Goal: Task Accomplishment & Management: Manage account settings

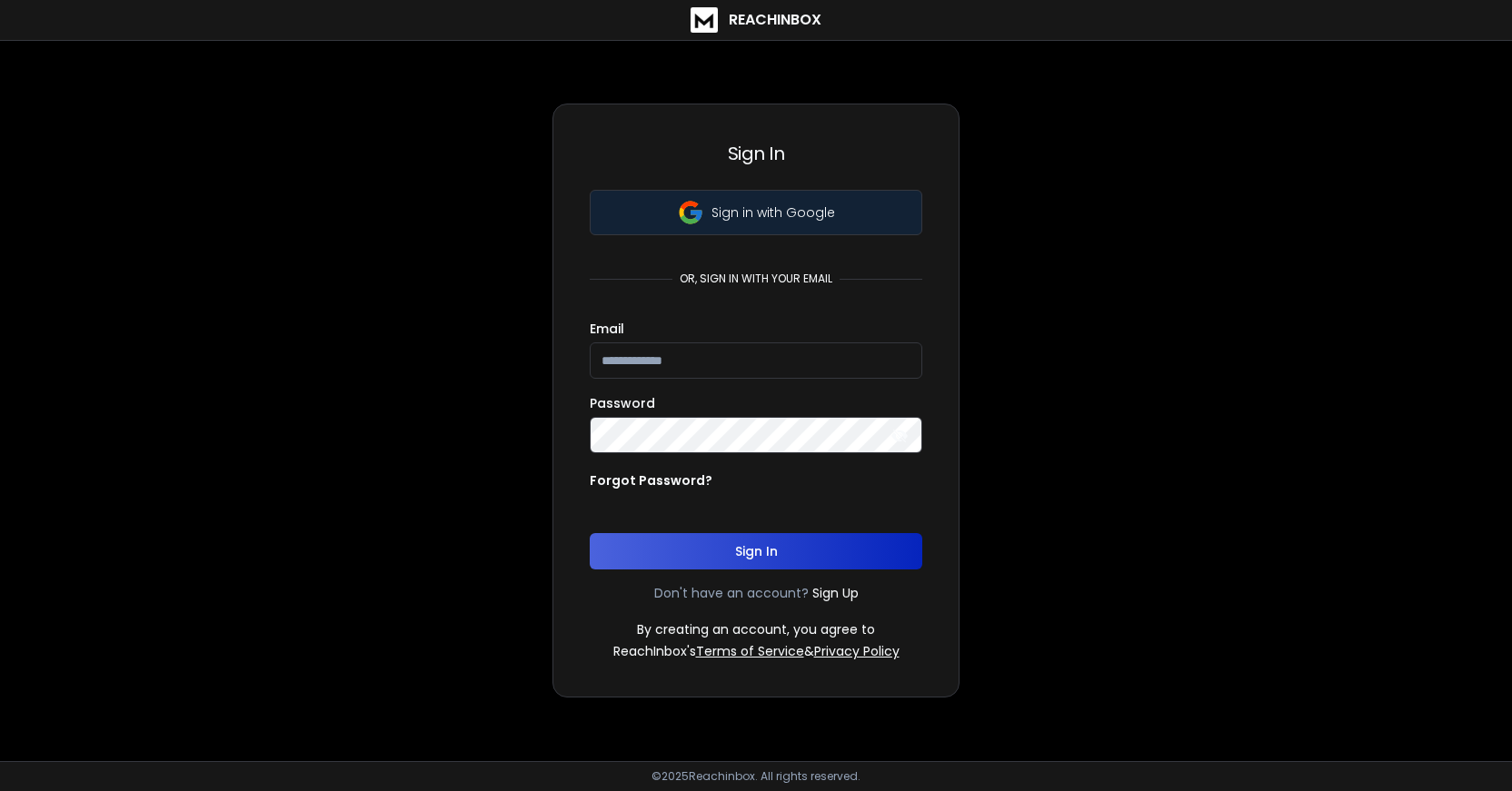
click at [750, 216] on p "Sign in with Google" at bounding box center [773, 213] width 124 height 18
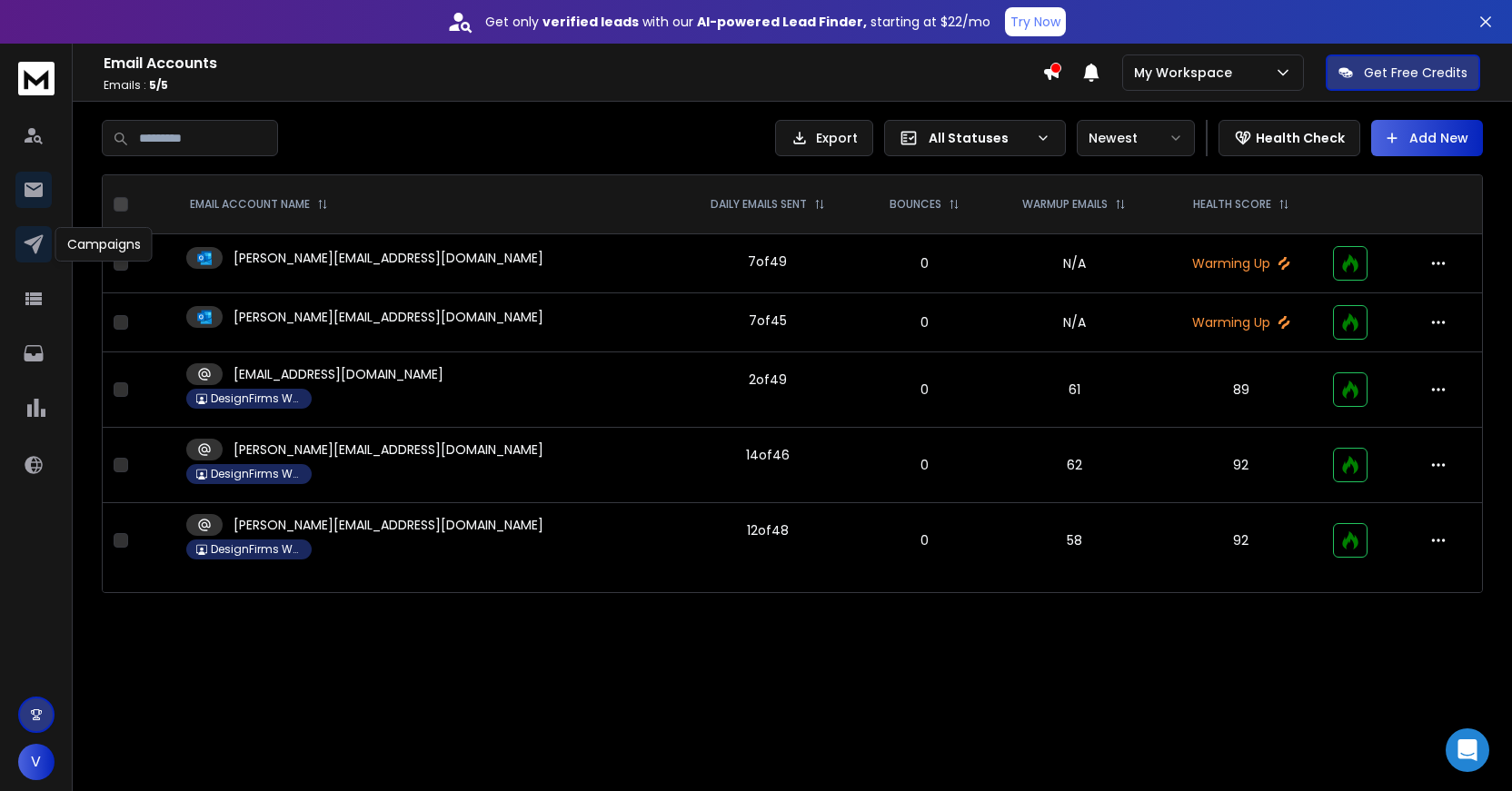
click at [34, 244] on icon at bounding box center [34, 245] width 22 height 22
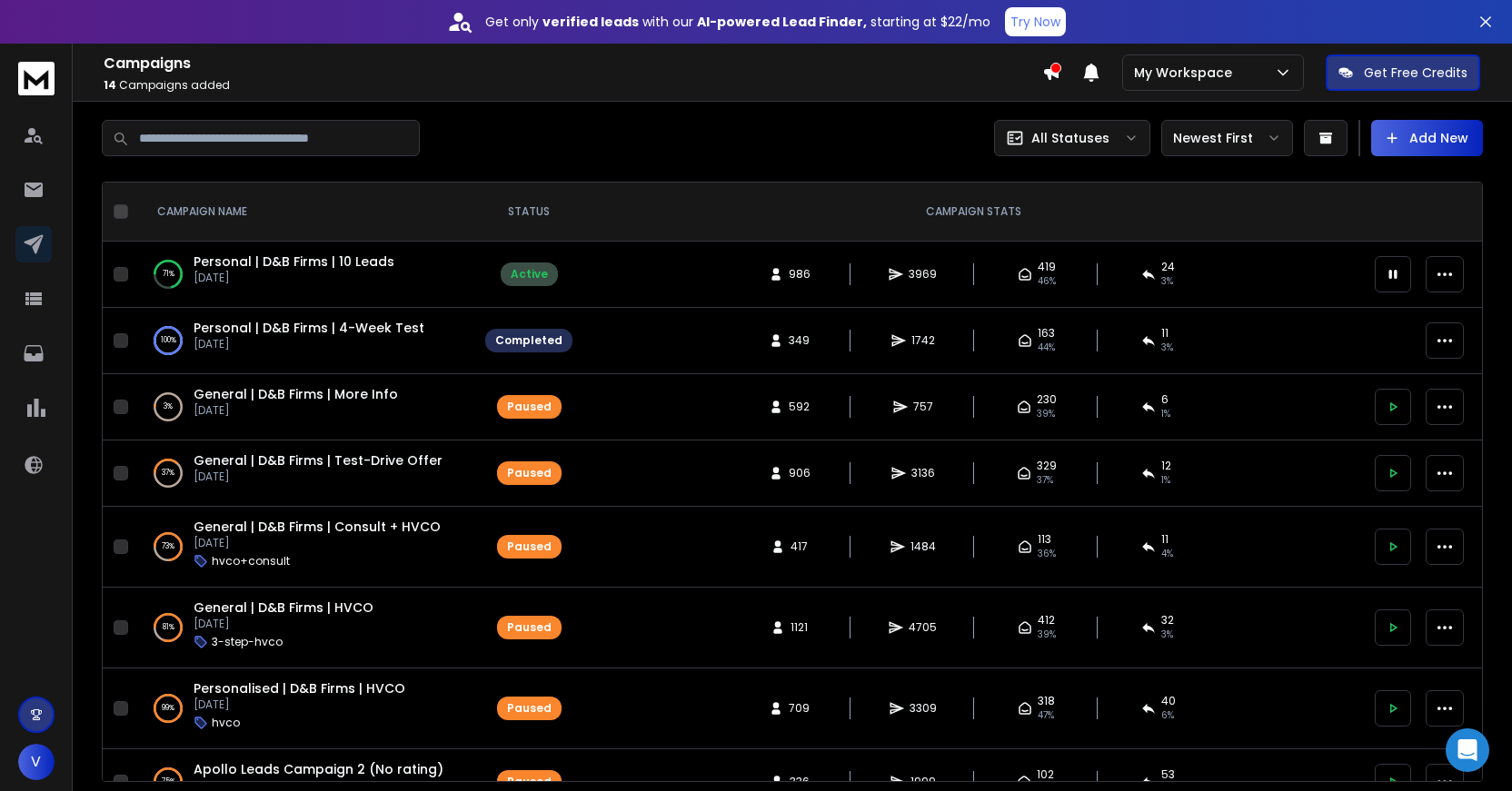
click at [305, 261] on span "Personal | D&B Firms | 10 Leads" at bounding box center [294, 262] width 201 height 18
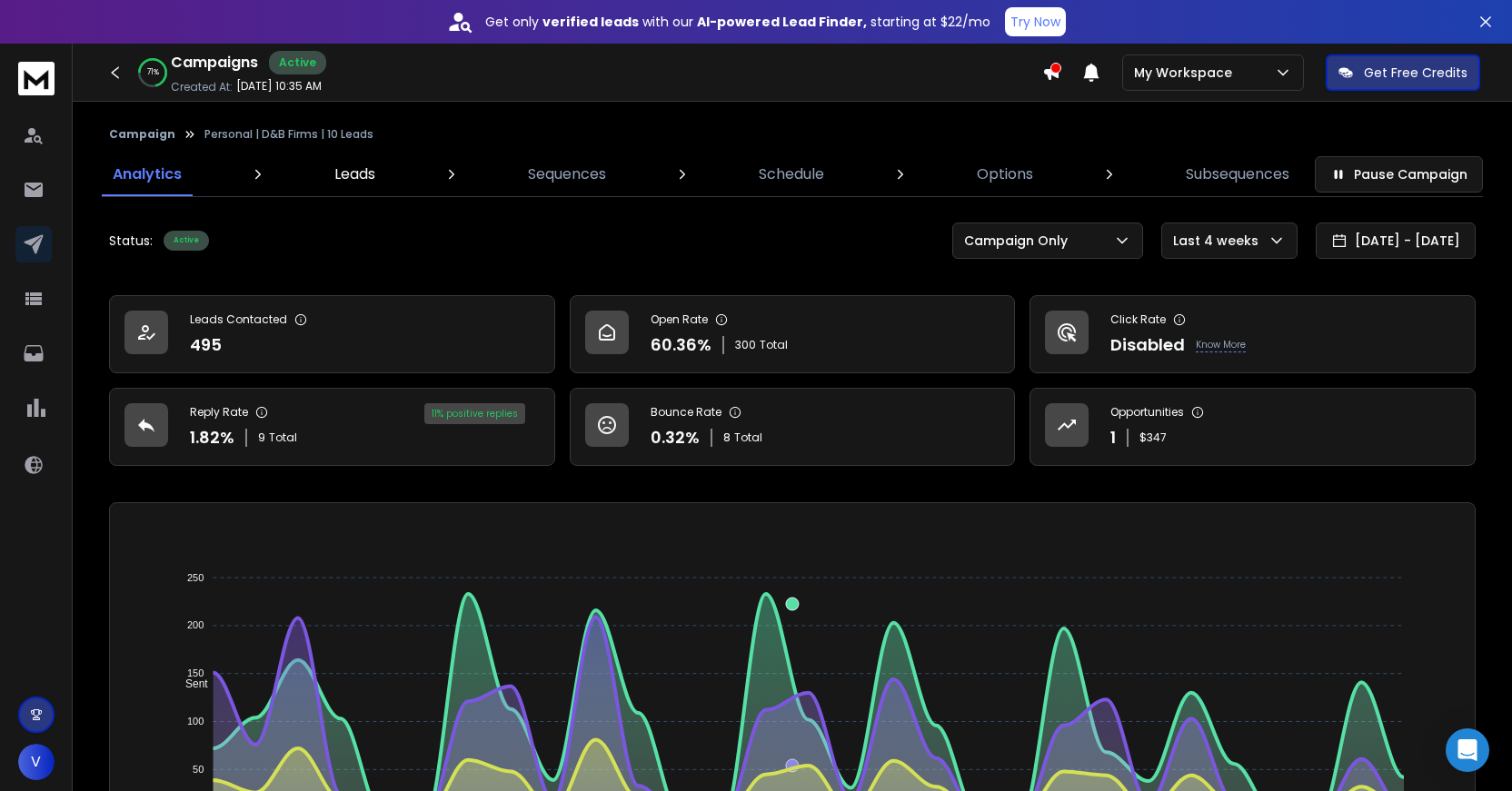
click at [356, 176] on p "Leads" at bounding box center [355, 175] width 41 height 22
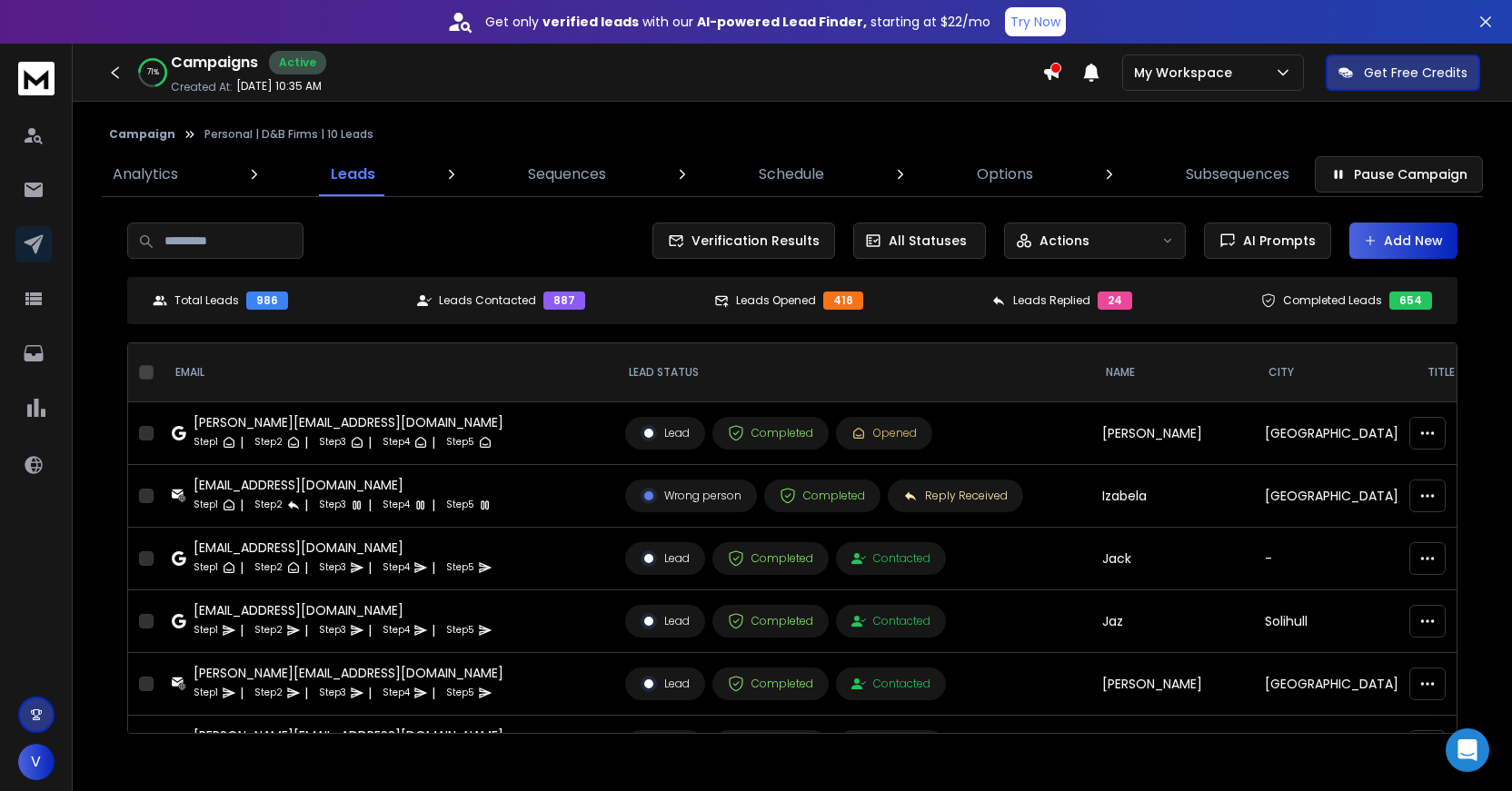
click at [1401, 243] on button "Add New" at bounding box center [1403, 241] width 108 height 36
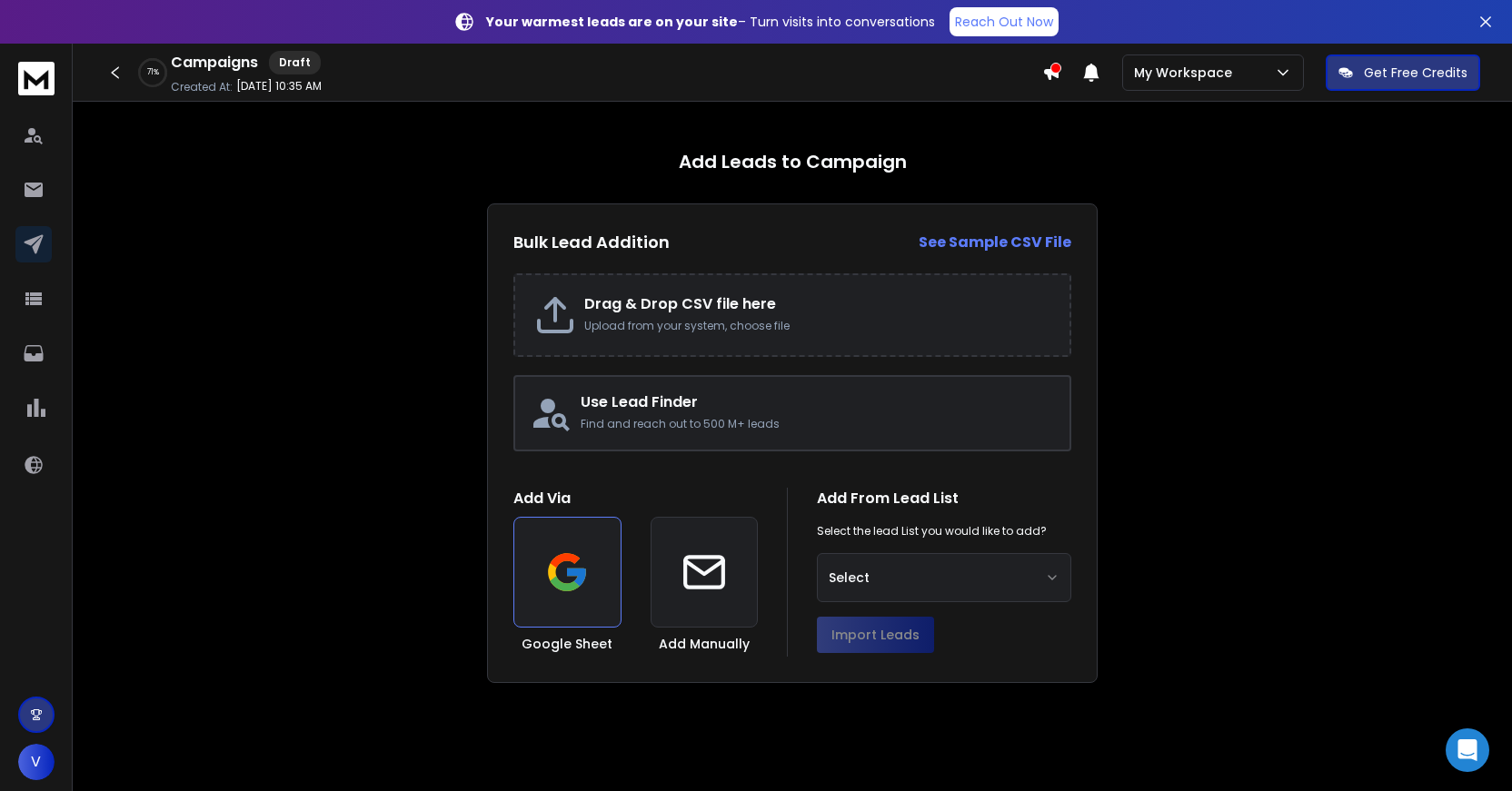
click at [558, 582] on icon at bounding box center [565, 583] width 30 height 15
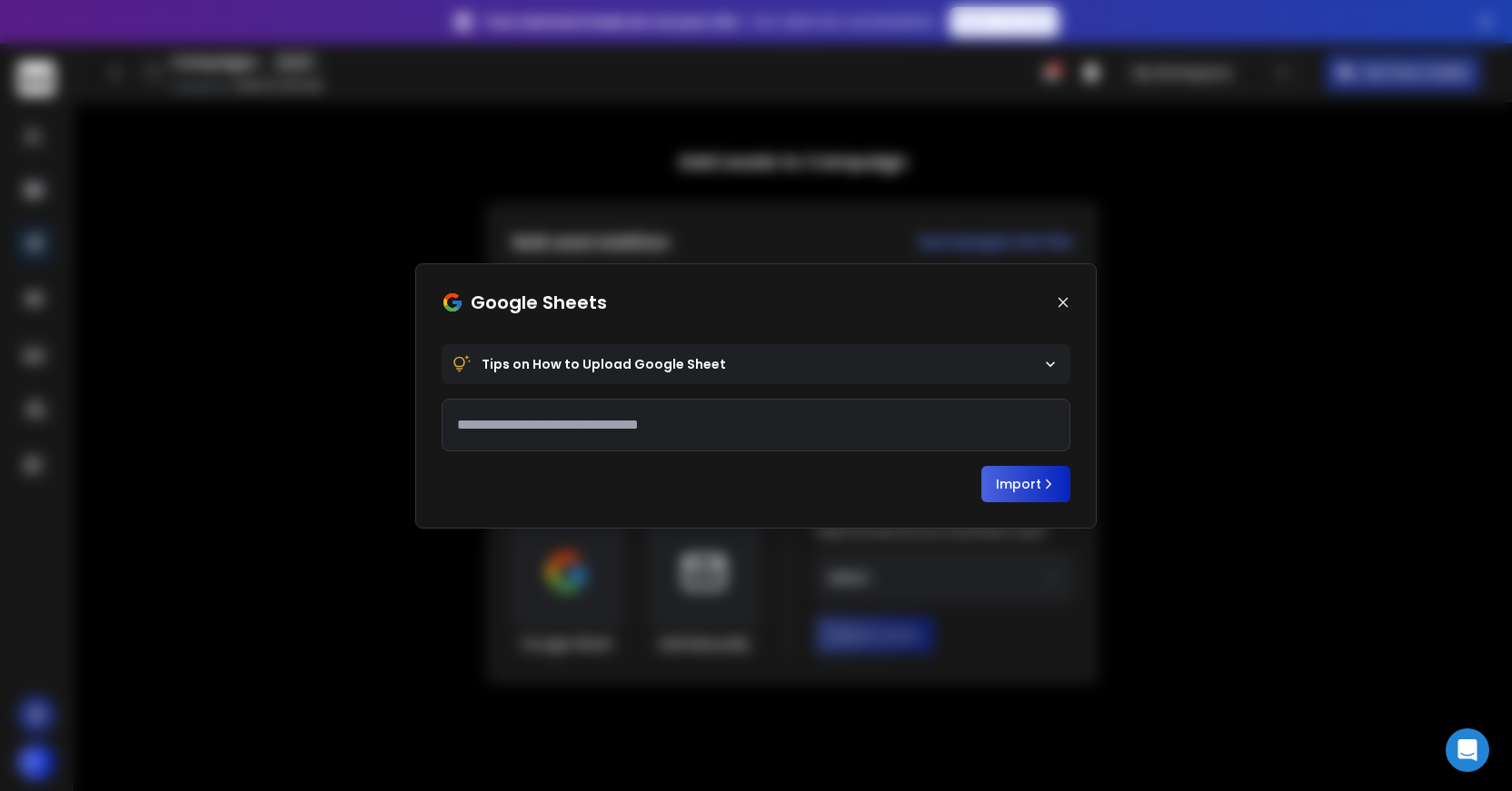
click at [611, 437] on input at bounding box center [755, 425] width 629 height 53
paste input "**********"
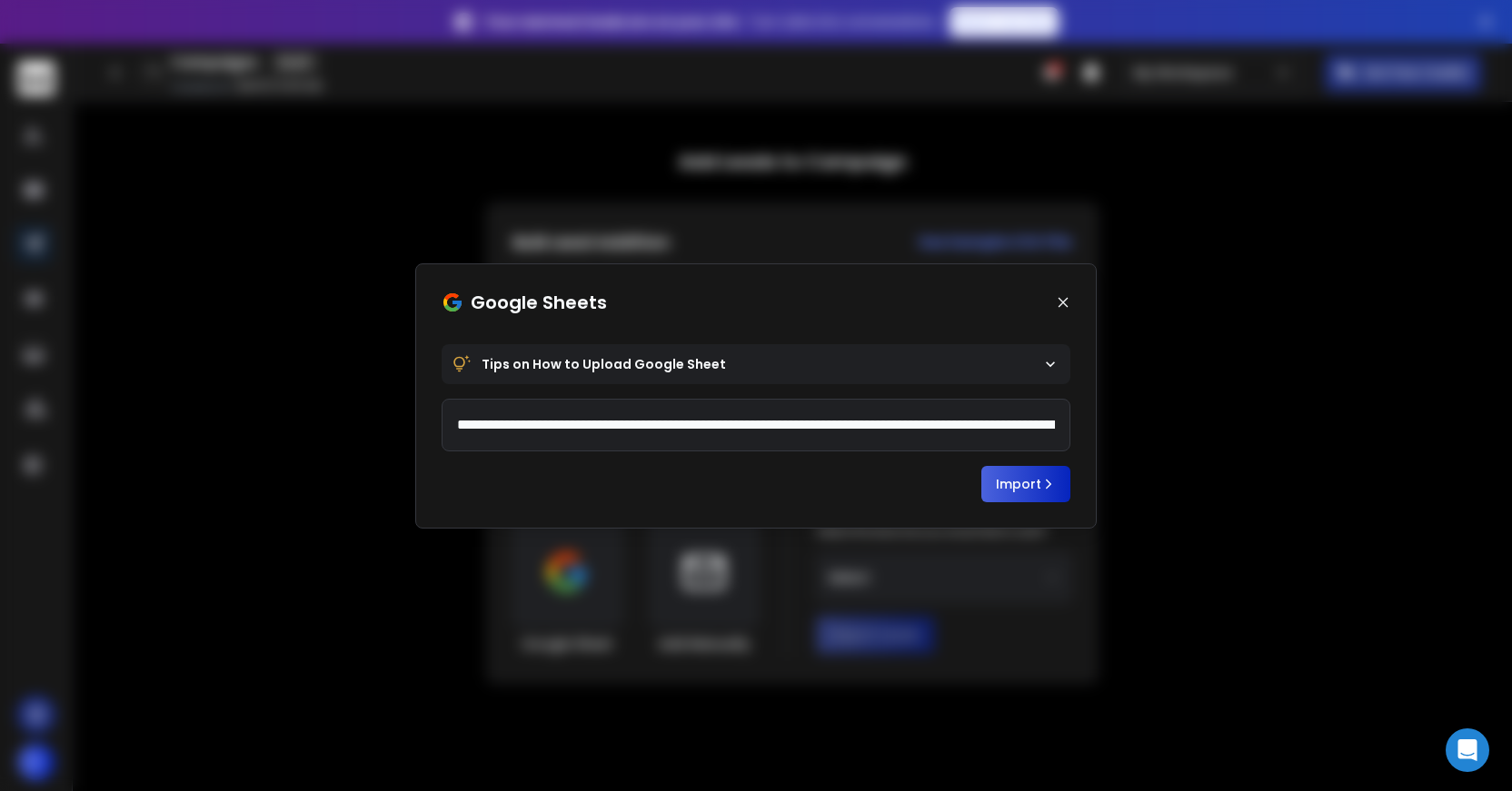
scroll to position [0, 379]
type input "**********"
click at [1013, 483] on button "Import" at bounding box center [1026, 484] width 89 height 36
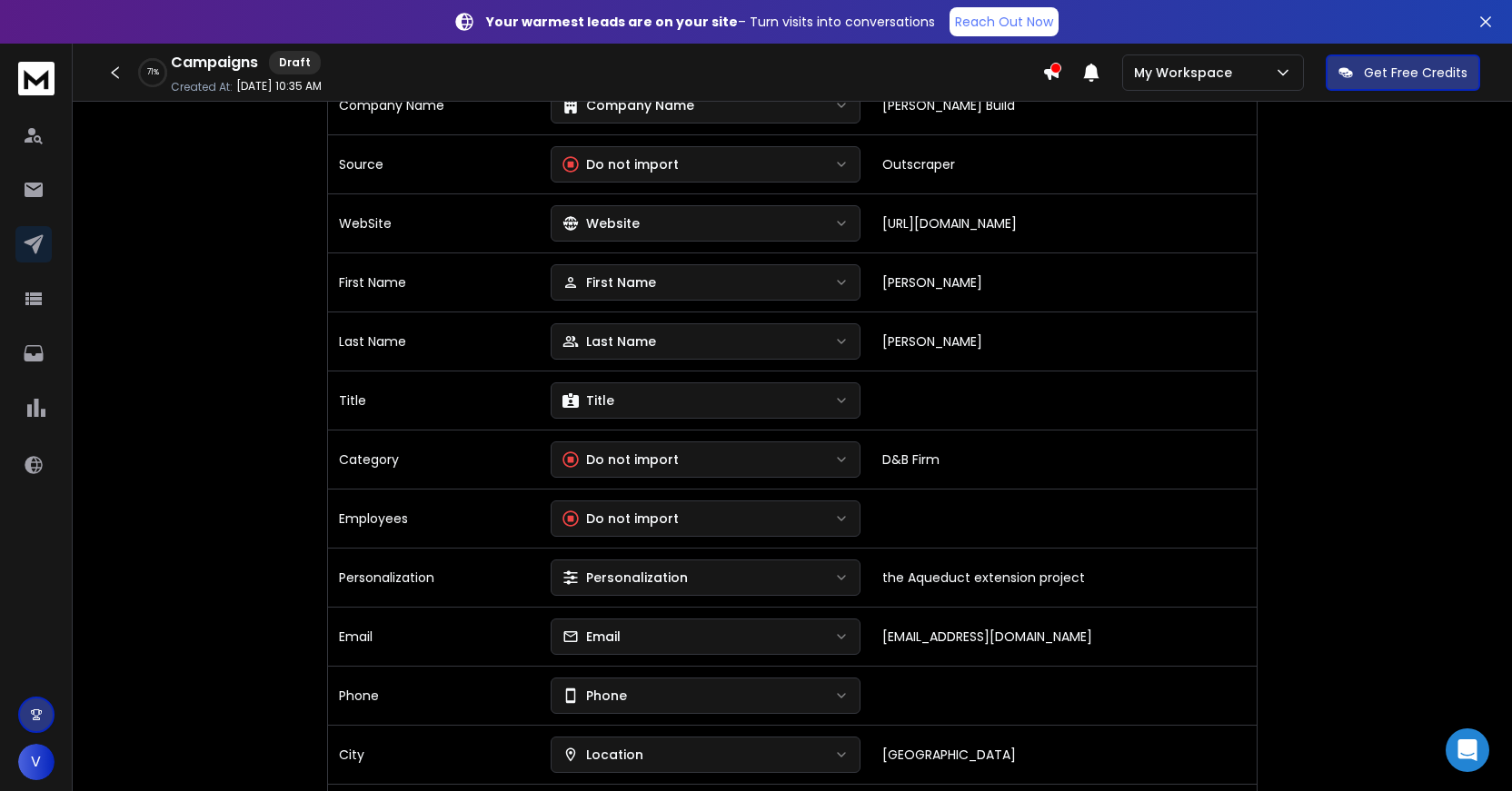
scroll to position [359, 0]
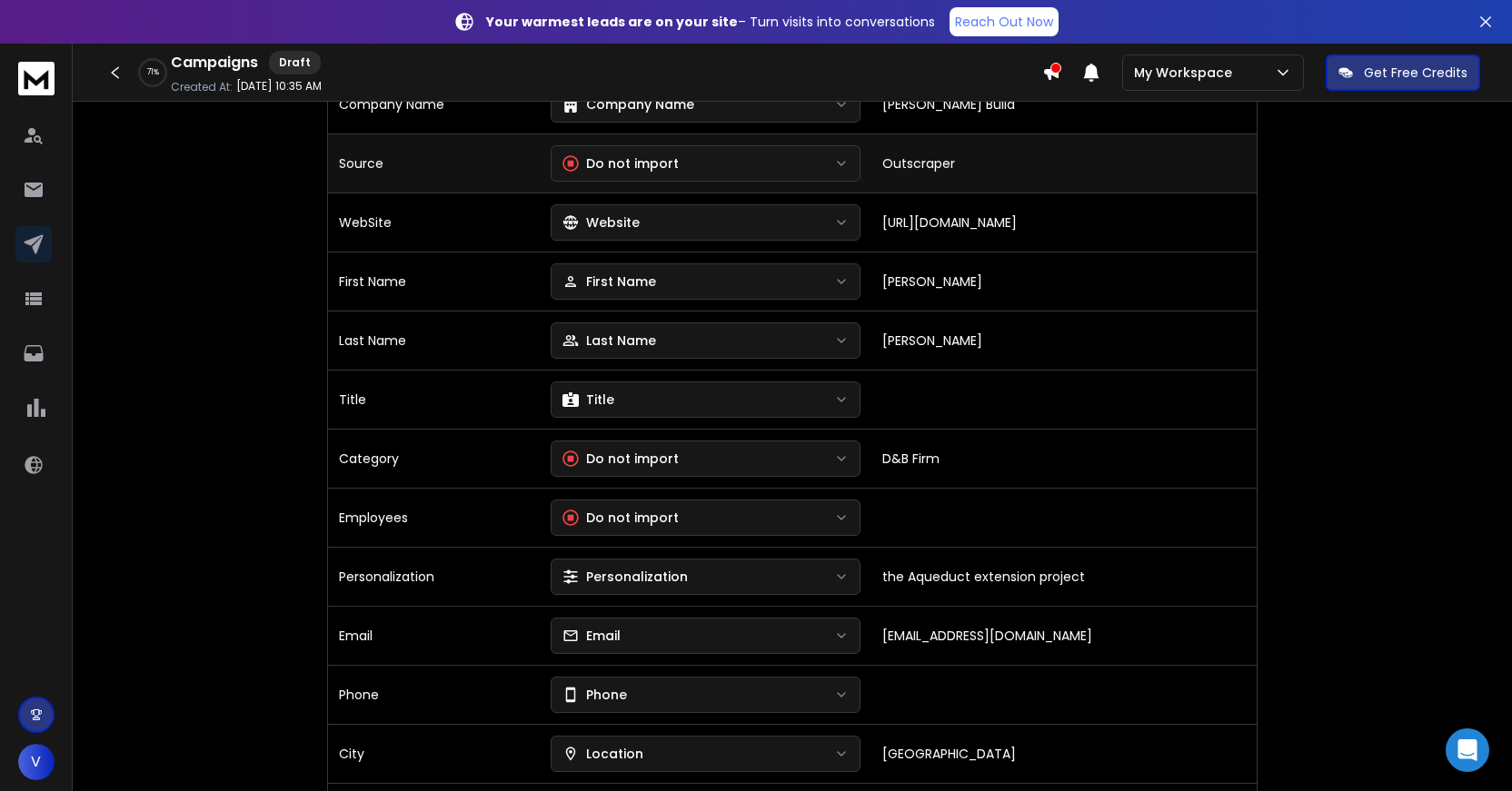
click at [838, 171] on icon "button" at bounding box center [842, 164] width 15 height 15
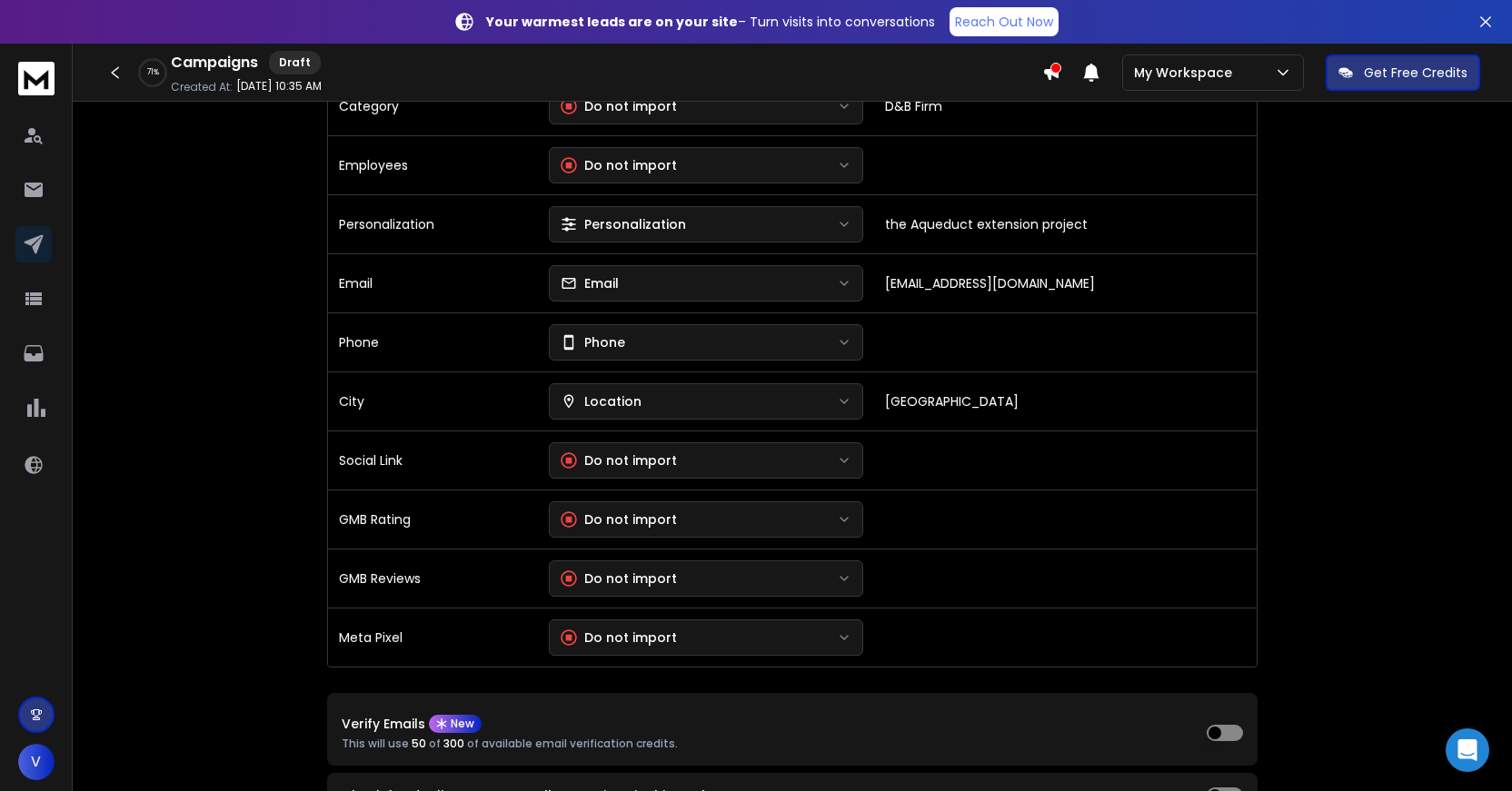
scroll to position [715, 0]
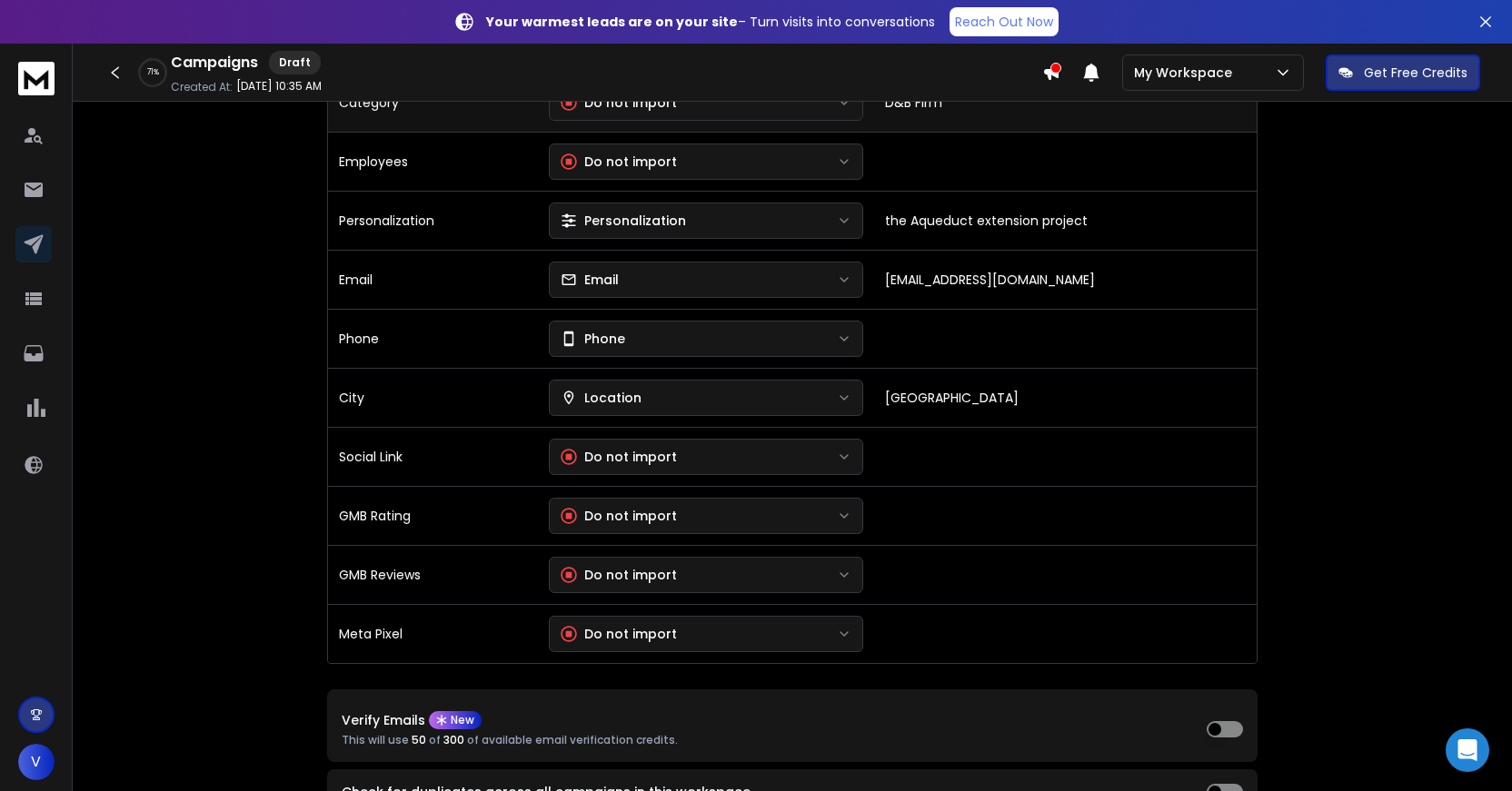
click at [842, 105] on icon "button" at bounding box center [844, 103] width 7 height 4
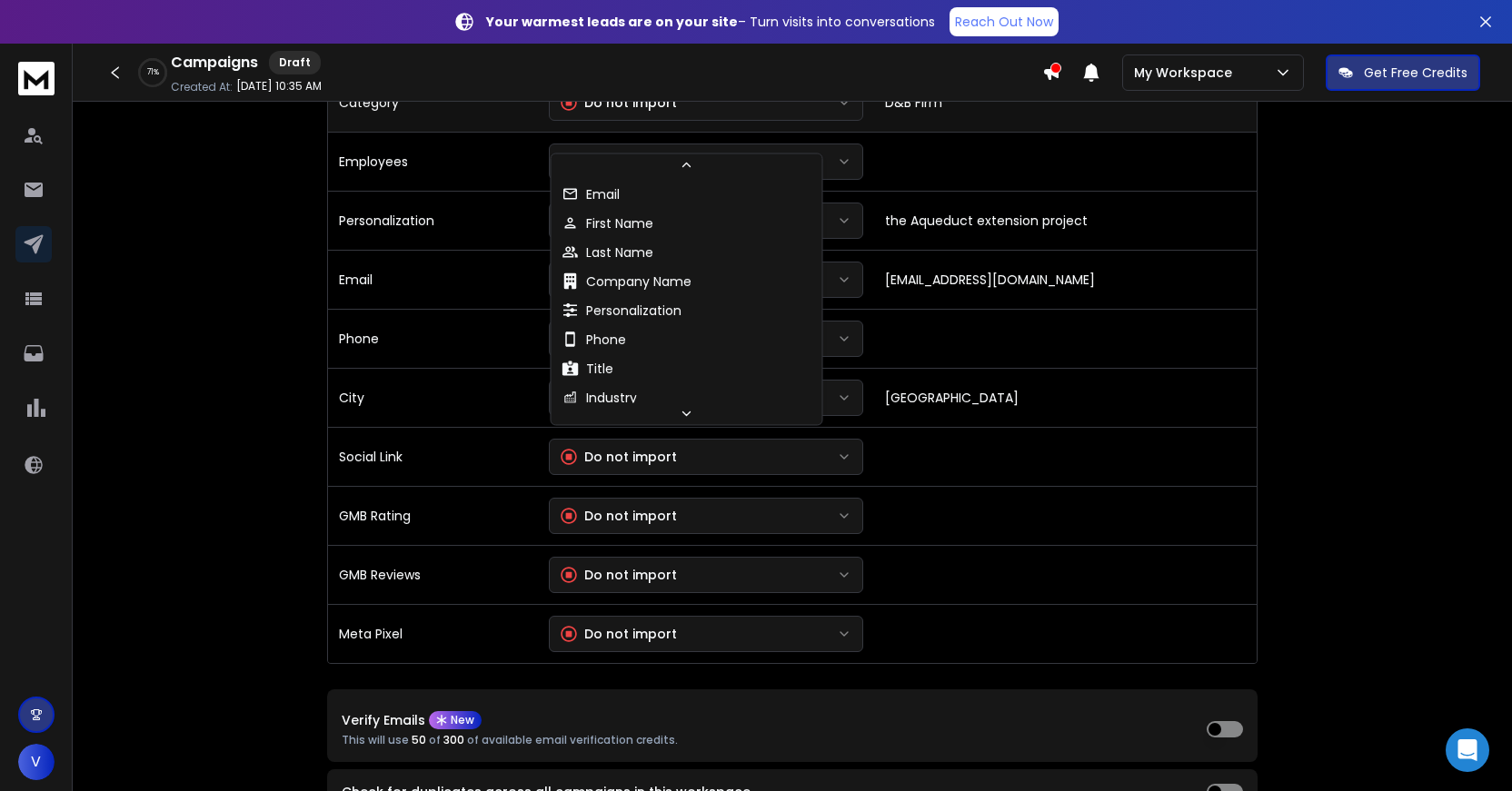
scroll to position [184, 0]
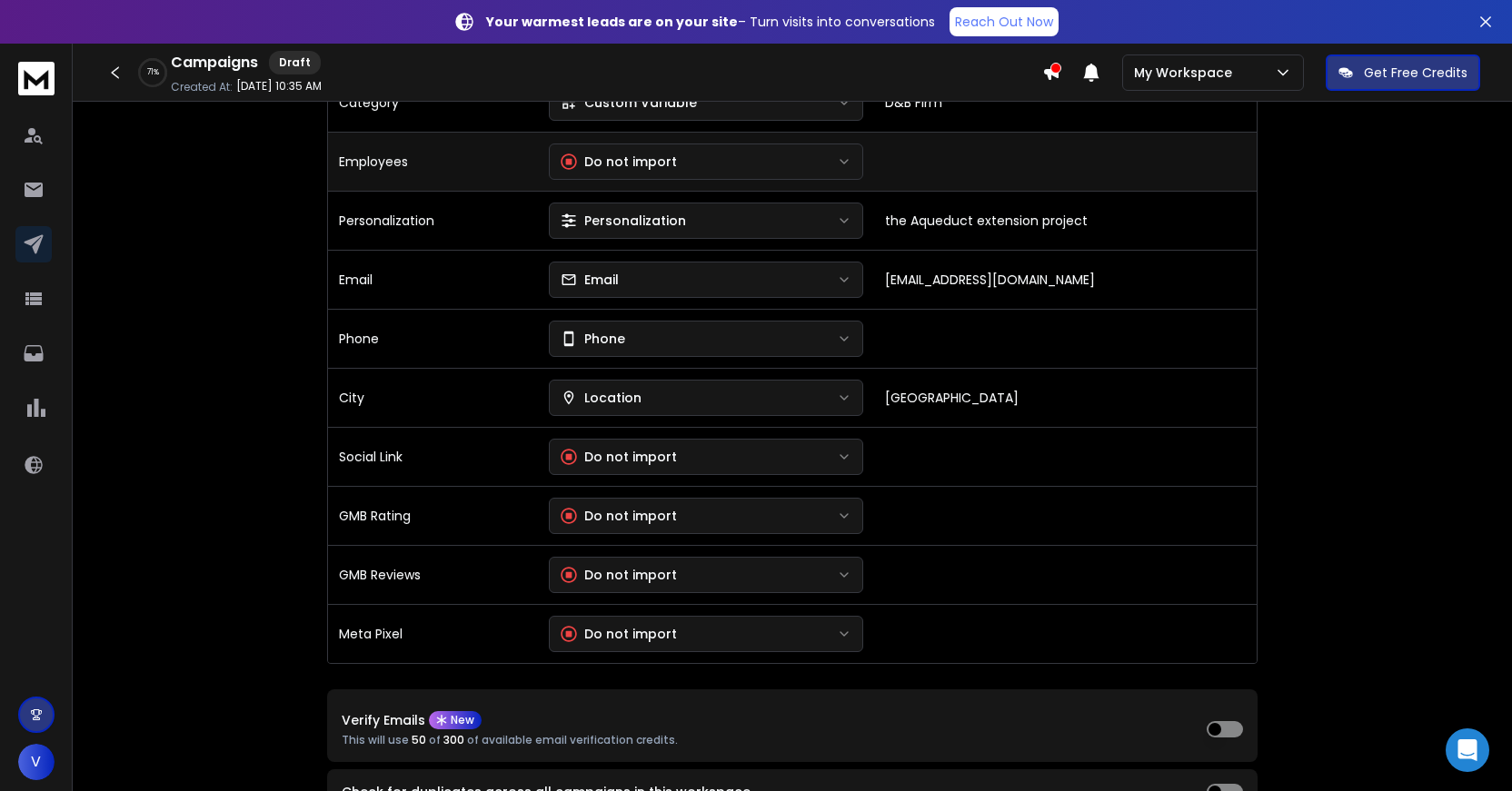
click at [846, 180] on button "Do not import" at bounding box center [706, 162] width 315 height 36
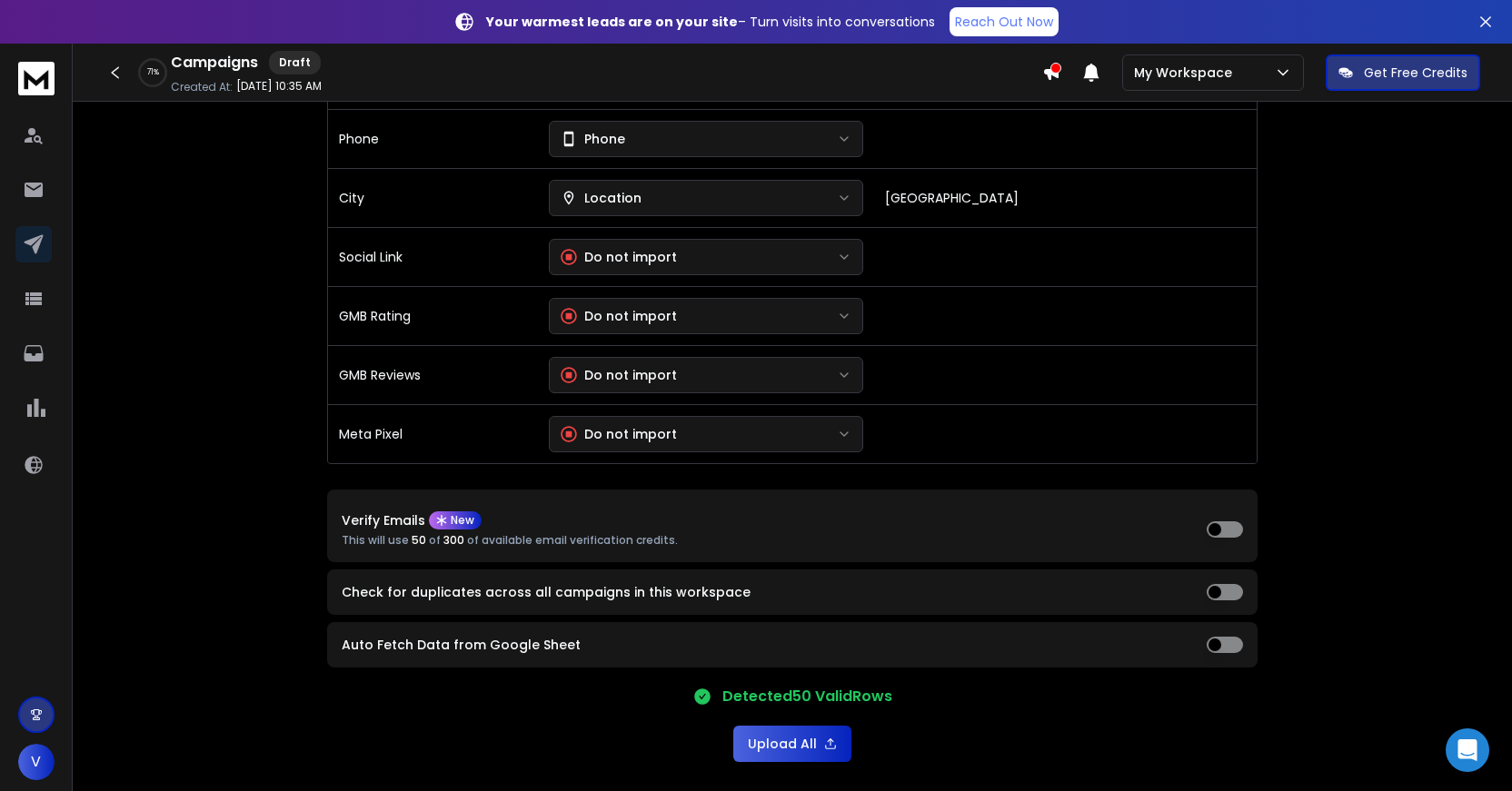
scroll to position [943, 0]
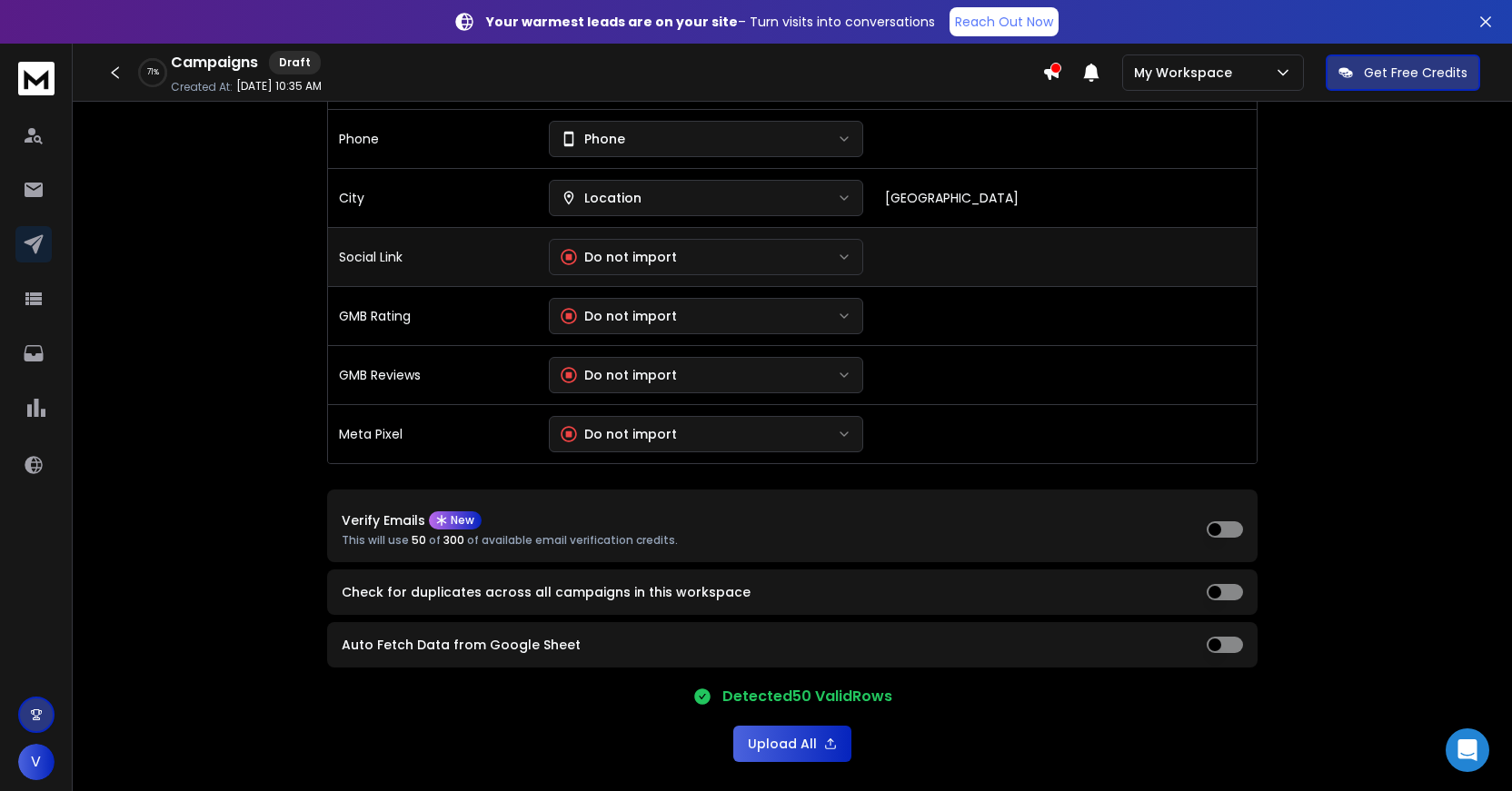
click at [842, 257] on icon "button" at bounding box center [844, 257] width 15 height 15
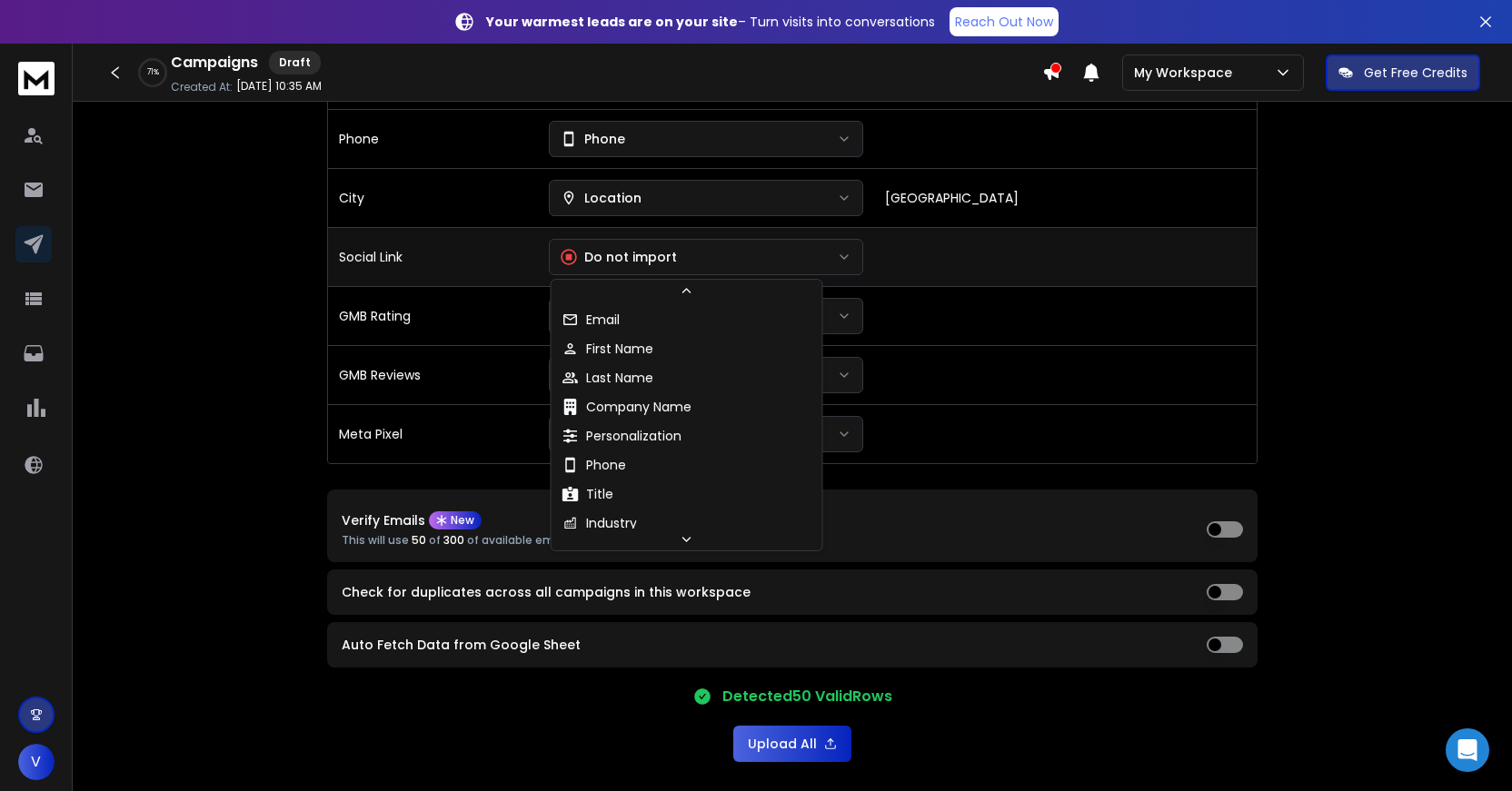
scroll to position [184, 0]
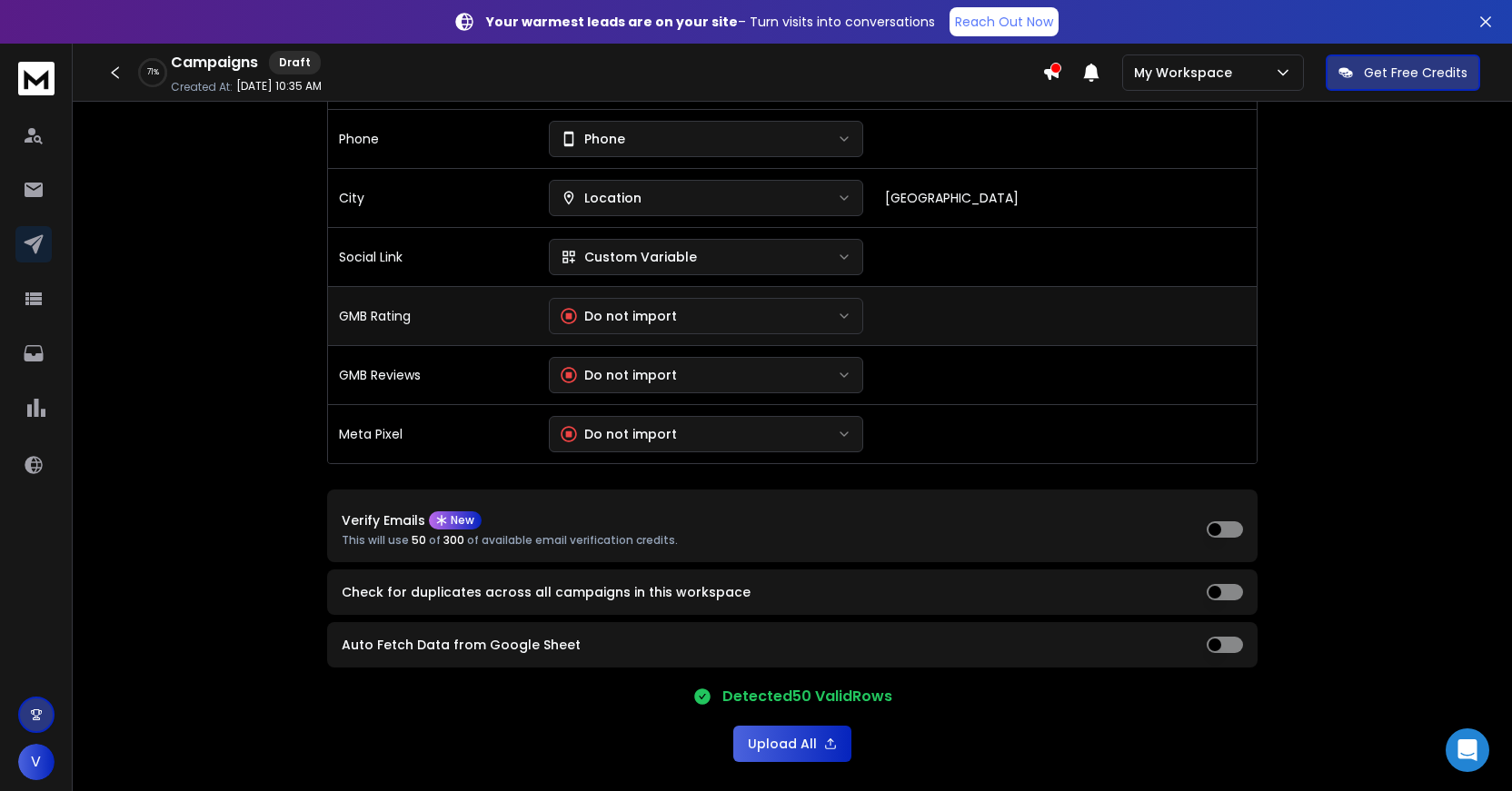
click at [831, 319] on button "Do not import" at bounding box center [706, 316] width 315 height 36
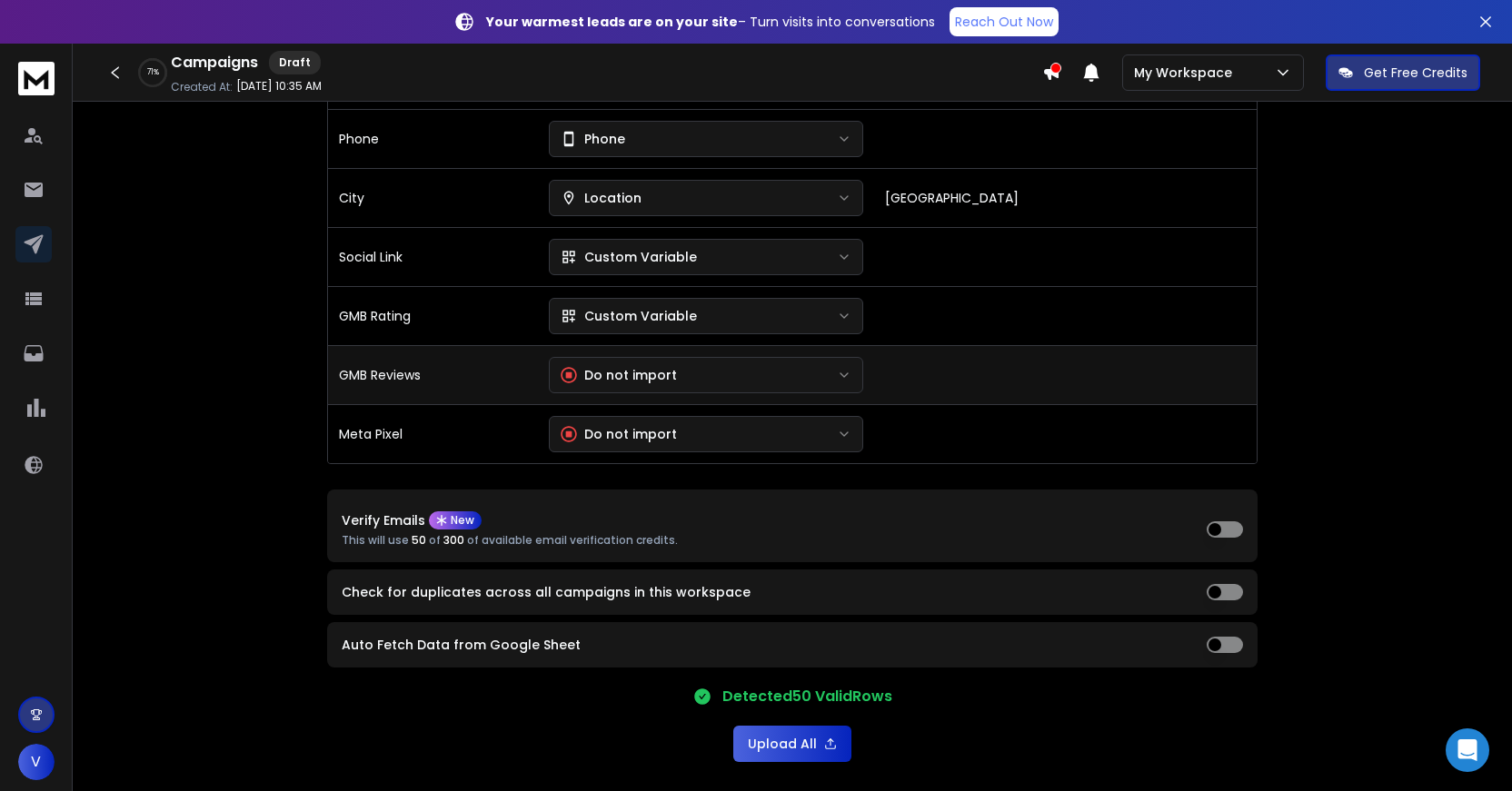
click at [841, 371] on icon "button" at bounding box center [844, 375] width 15 height 15
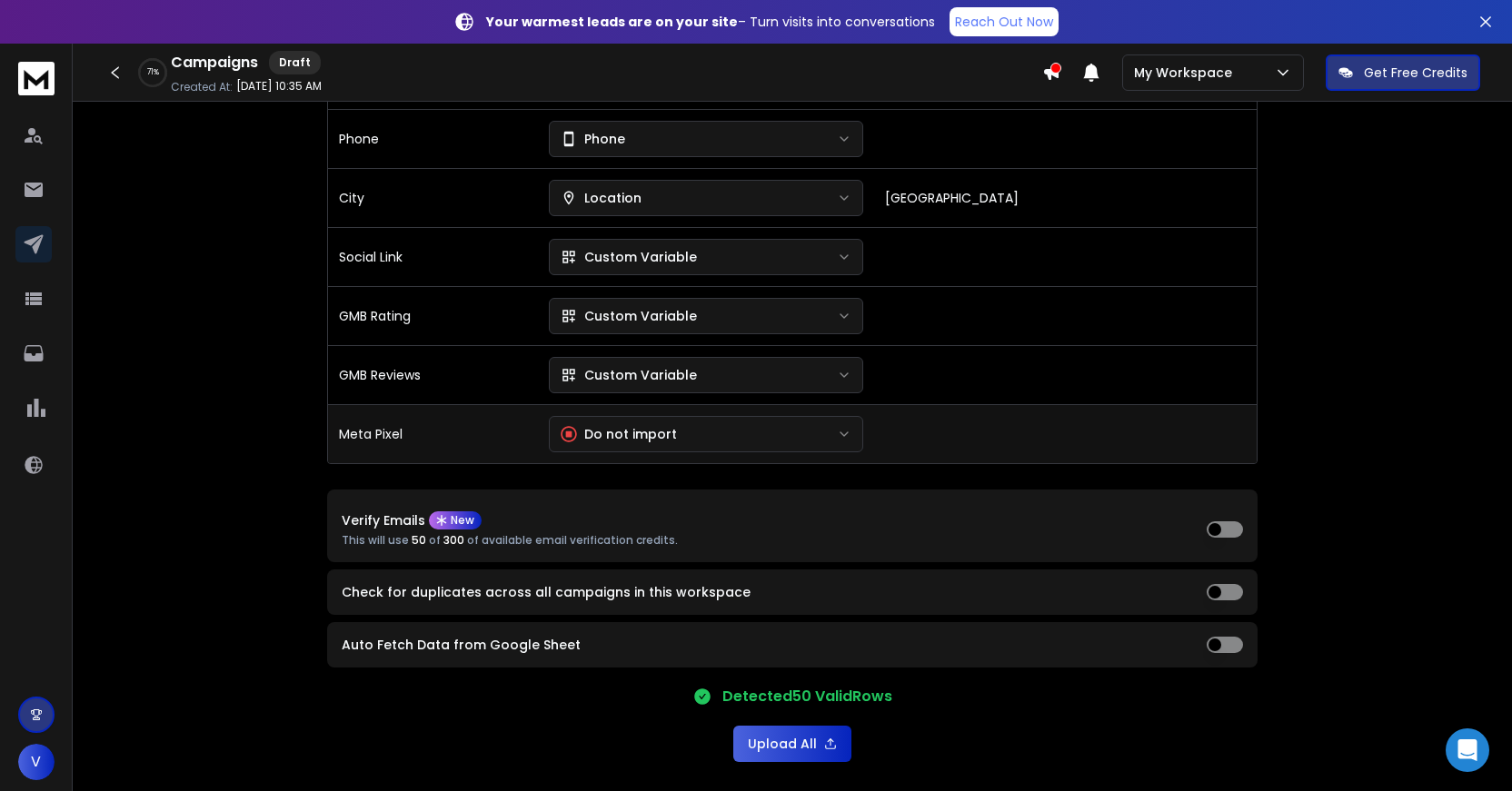
click at [832, 420] on button "Do not import" at bounding box center [706, 434] width 315 height 36
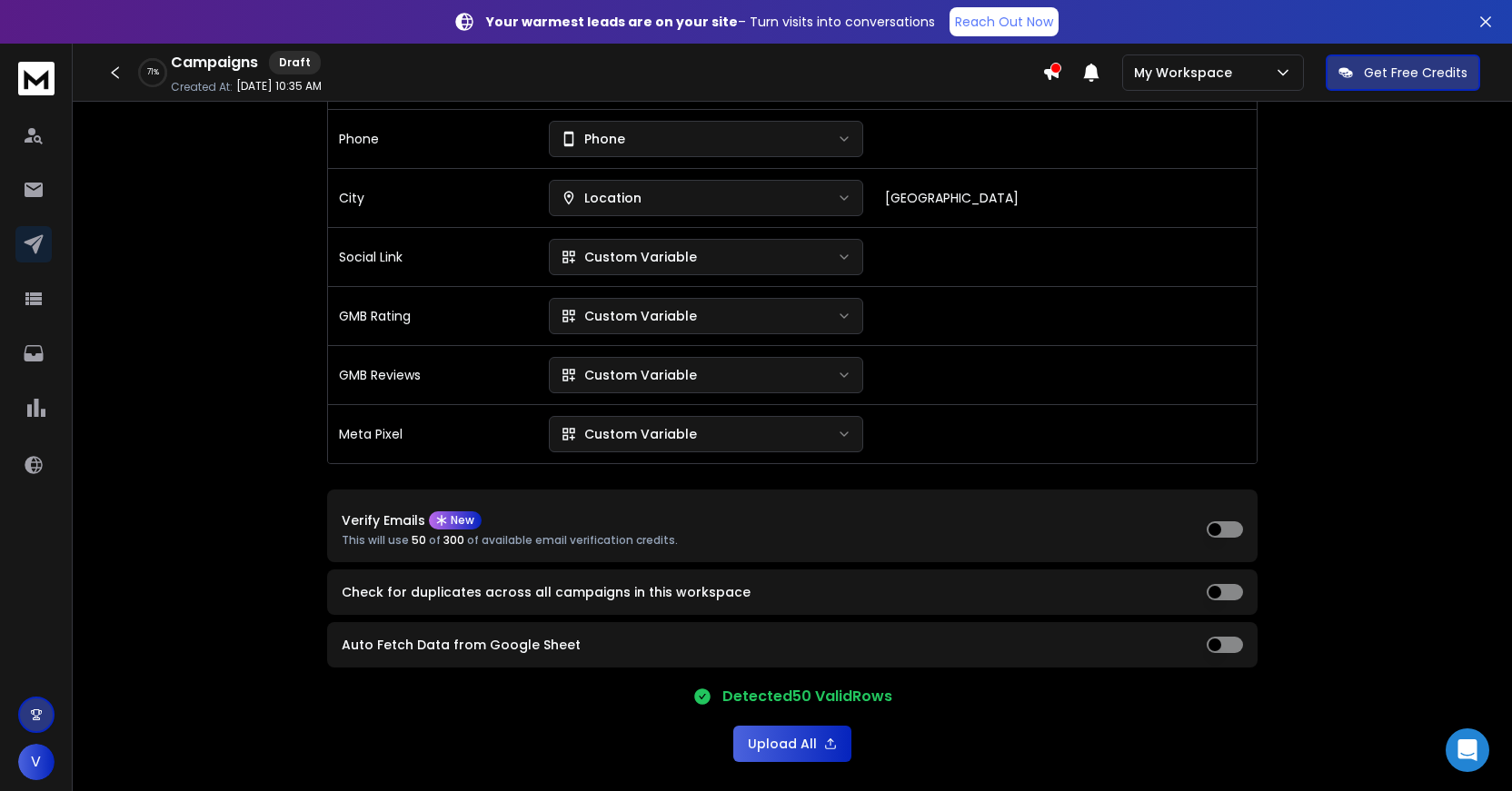
click at [779, 744] on button "Upload All" at bounding box center [792, 744] width 118 height 36
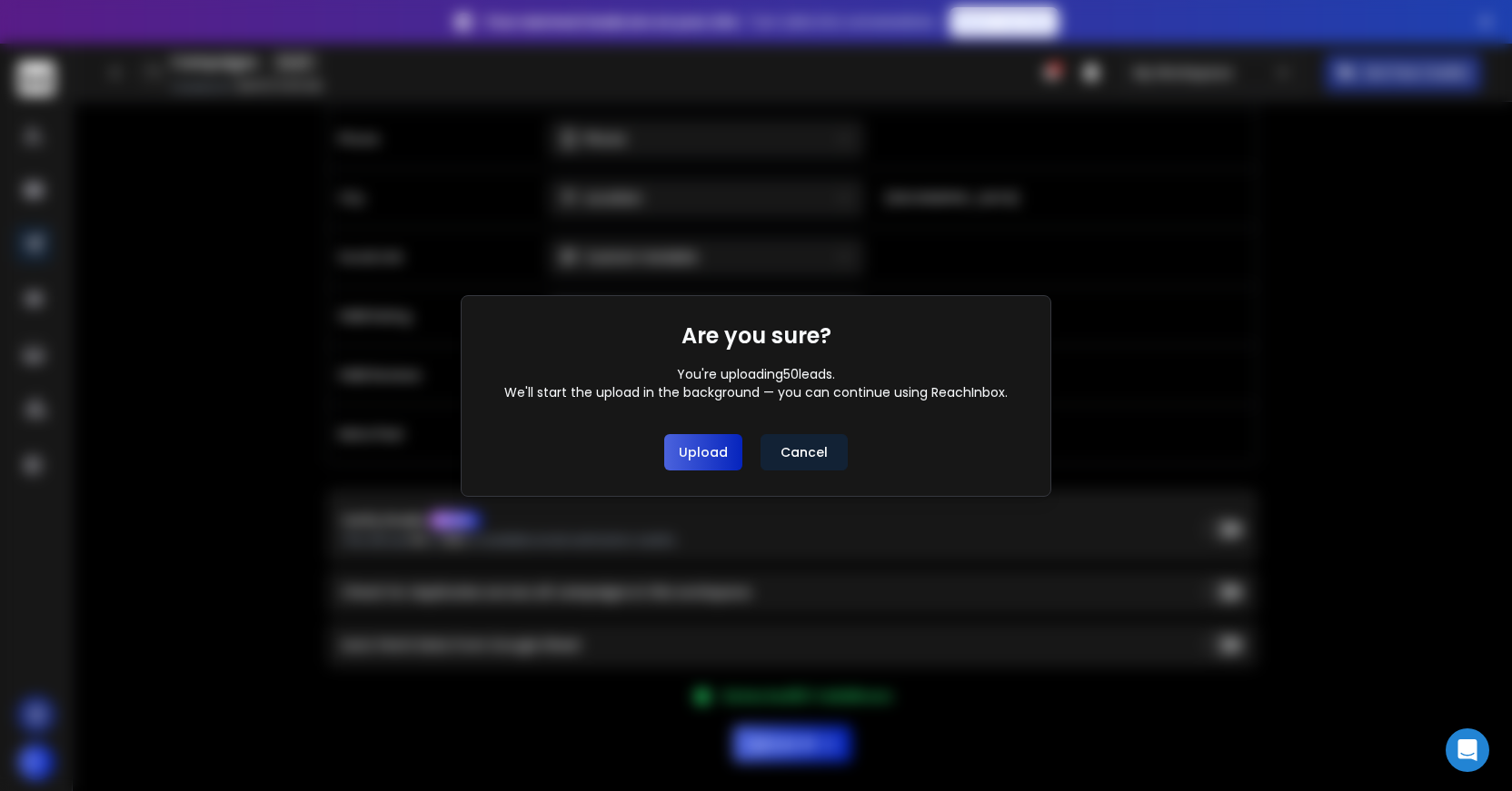
click at [809, 448] on button "Cancel" at bounding box center [804, 452] width 87 height 36
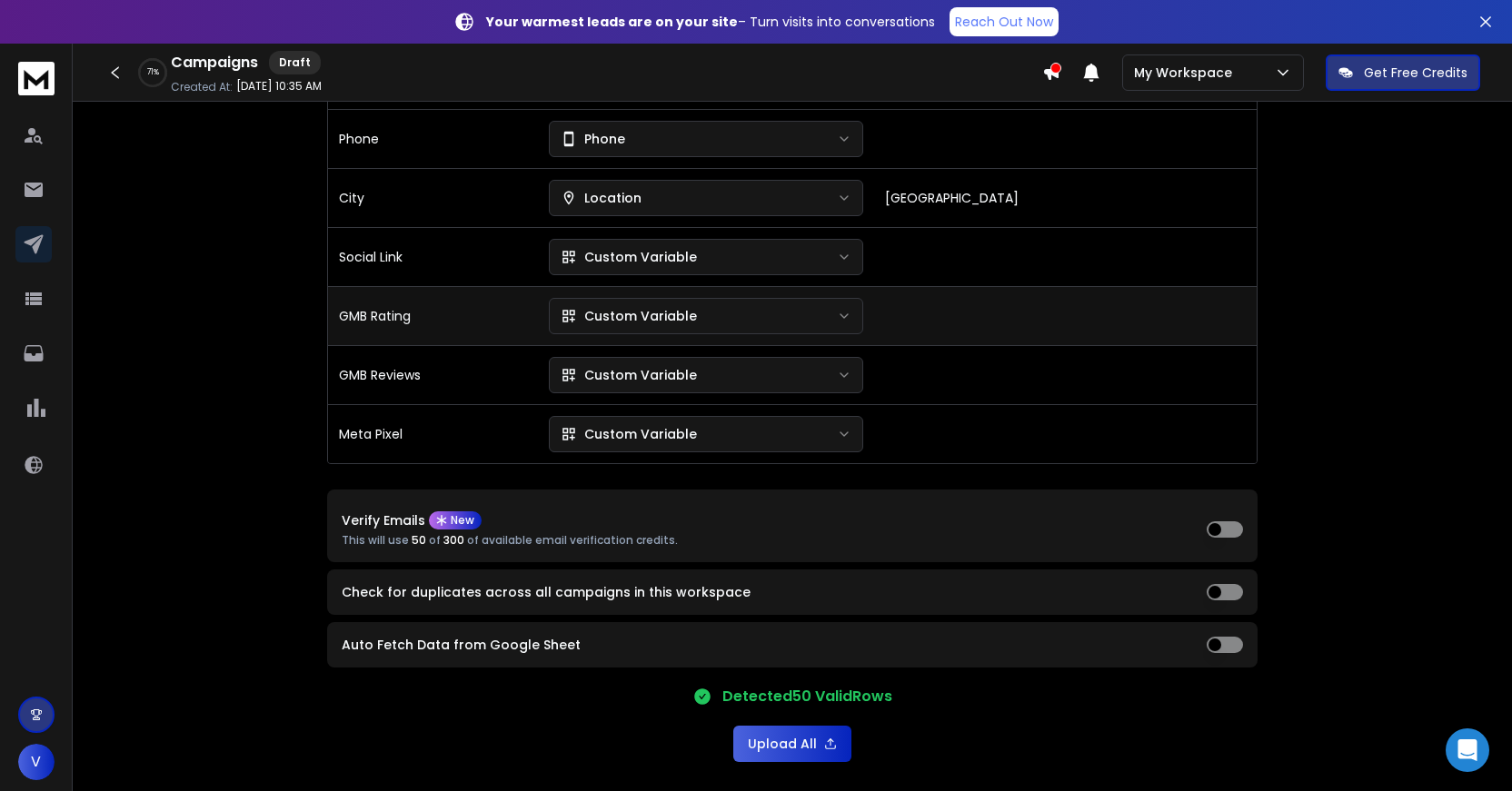
scroll to position [0, 0]
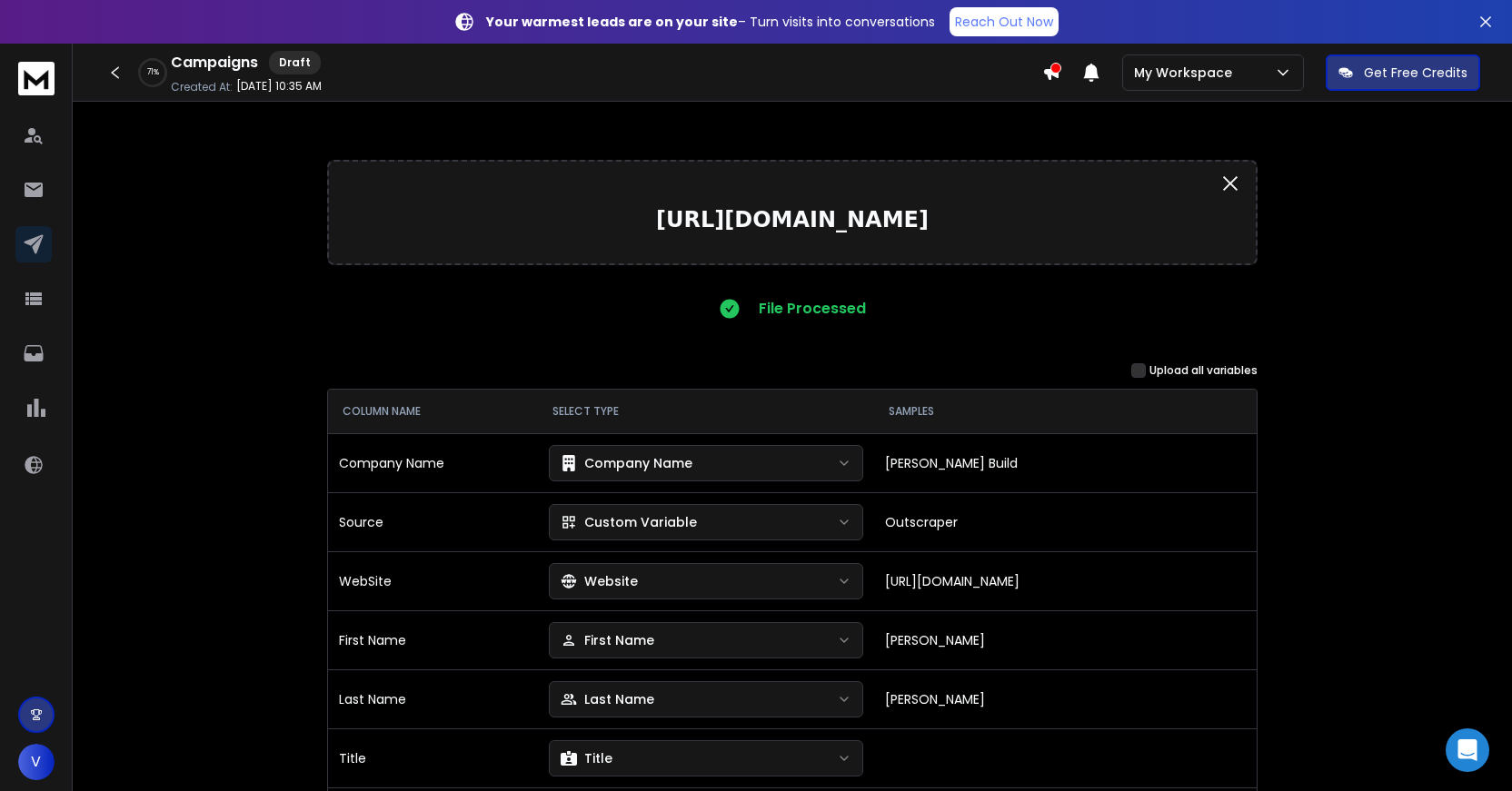
click at [1226, 182] on icon at bounding box center [1230, 184] width 15 height 15
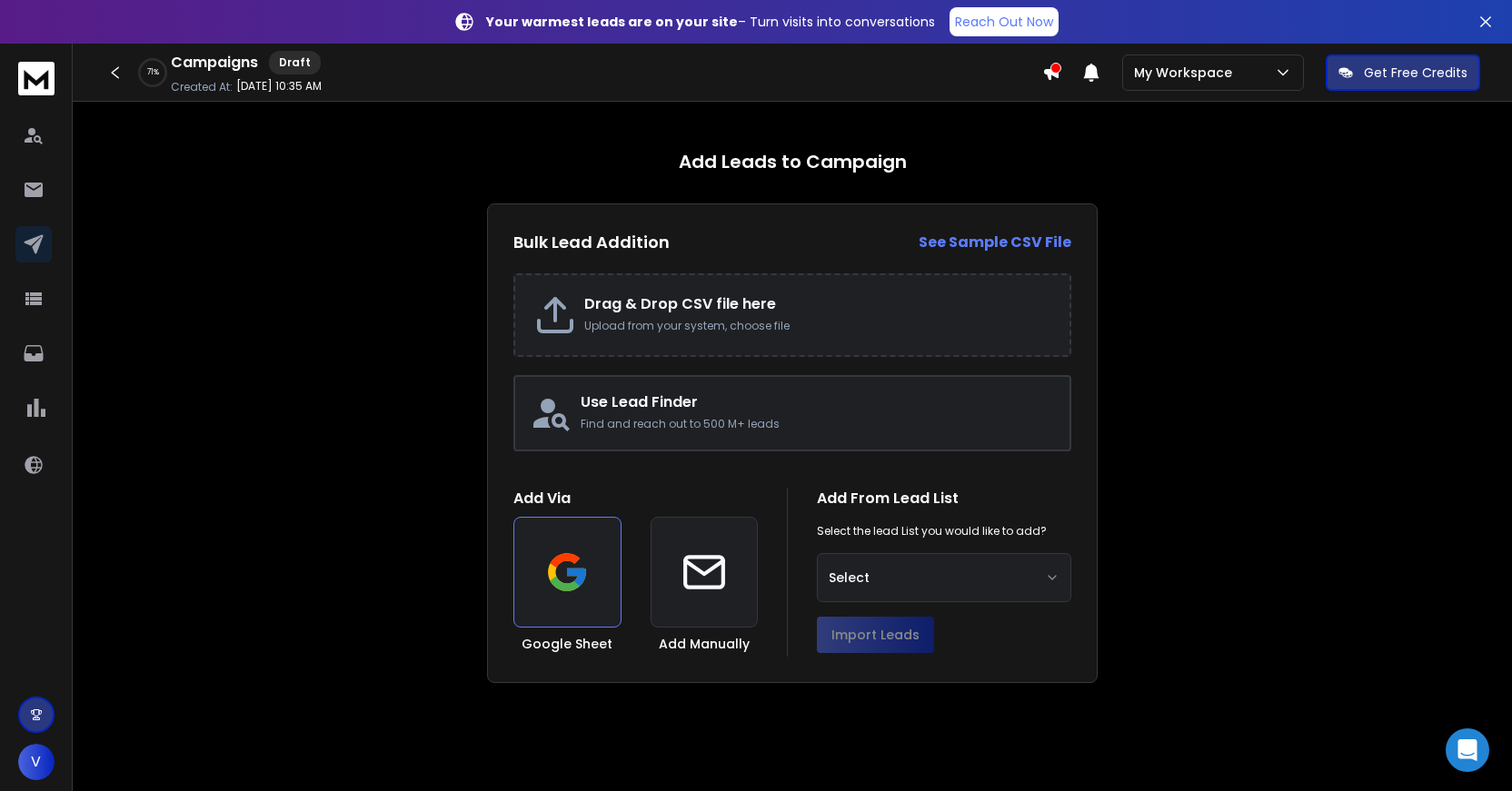
click at [580, 555] on icon at bounding box center [567, 572] width 45 height 55
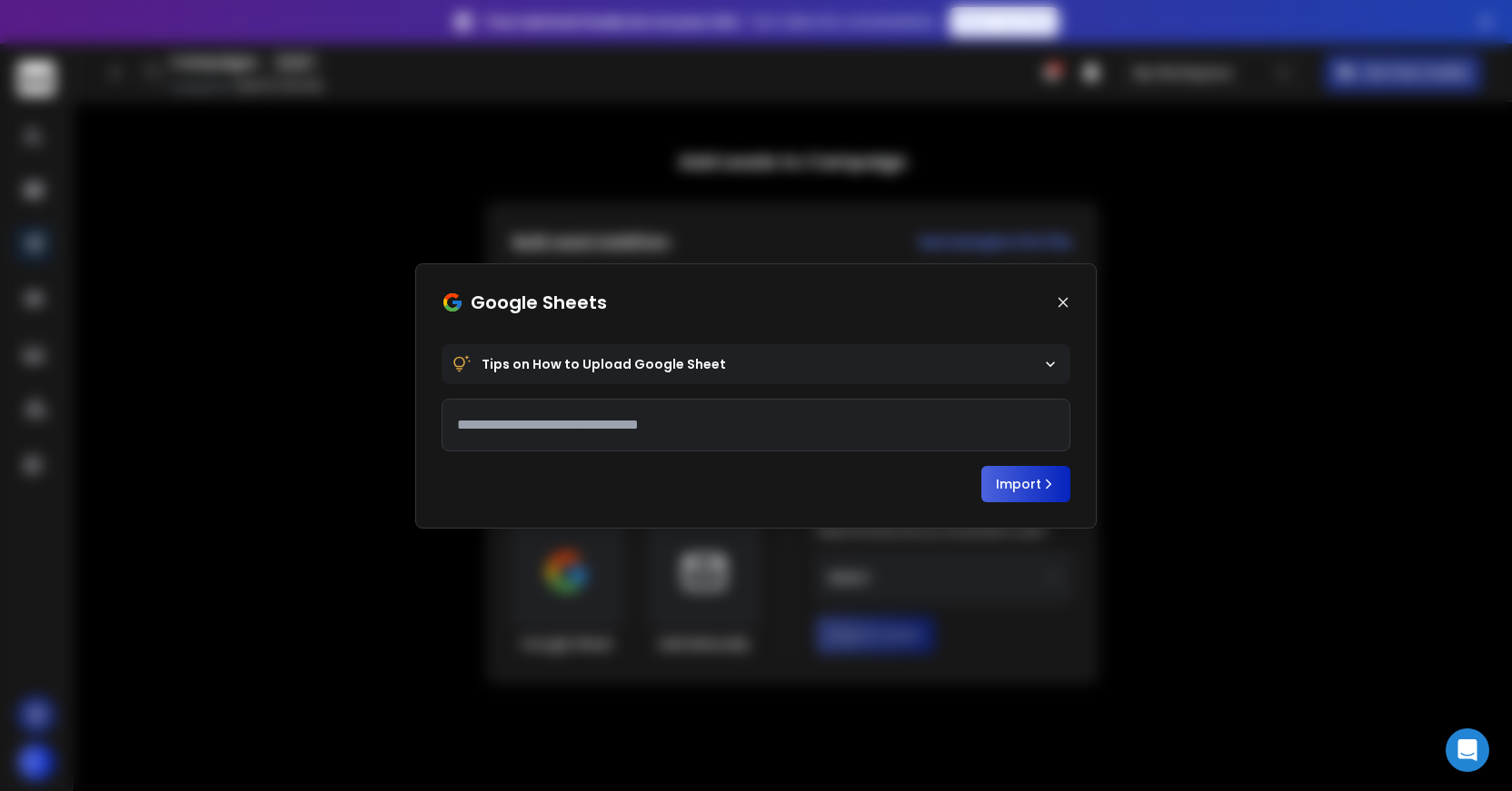
click at [570, 433] on input at bounding box center [755, 425] width 629 height 53
paste input "**********"
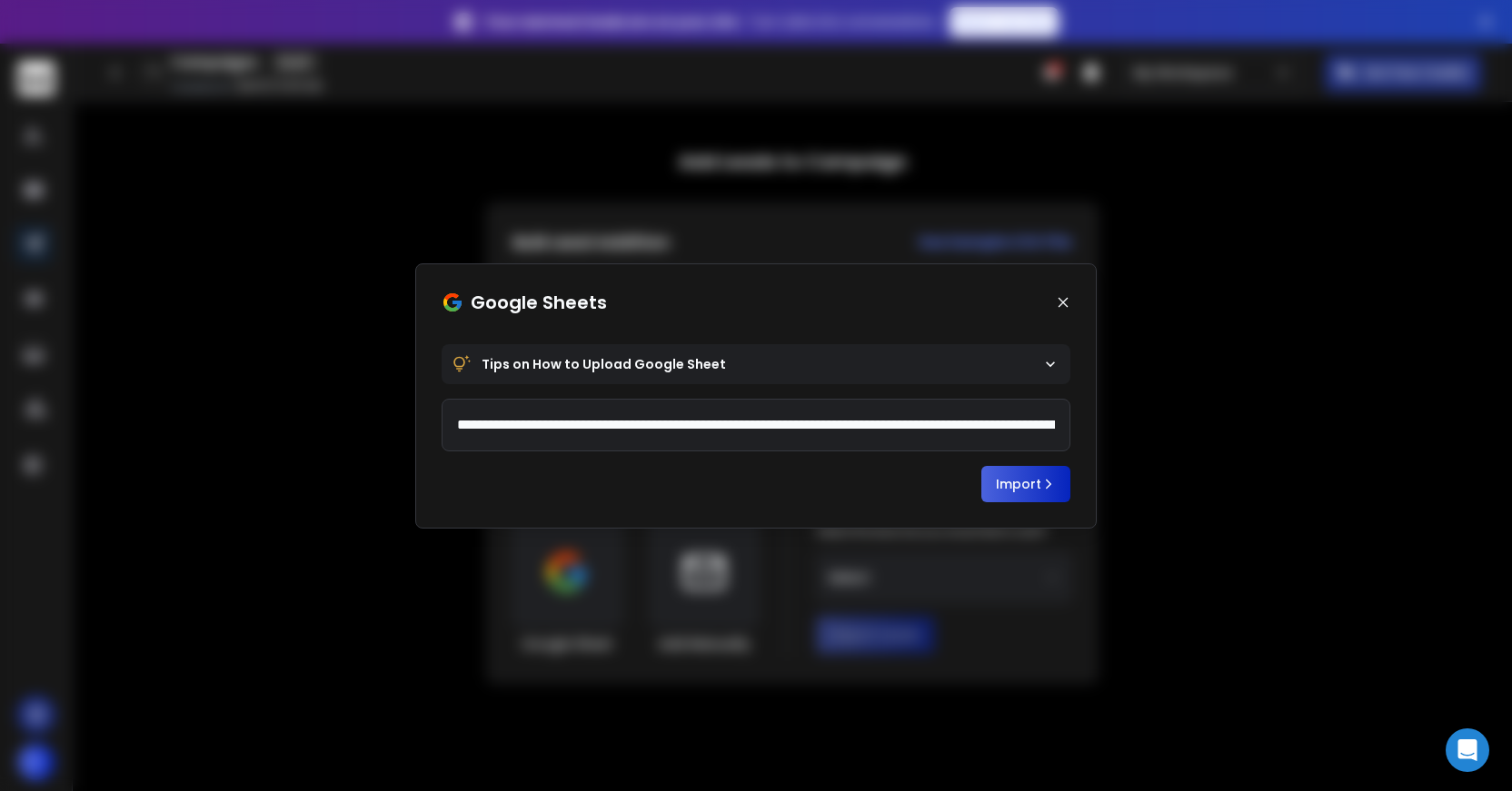
scroll to position [0, 379]
type input "**********"
click at [1034, 486] on button "Import" at bounding box center [1026, 484] width 89 height 36
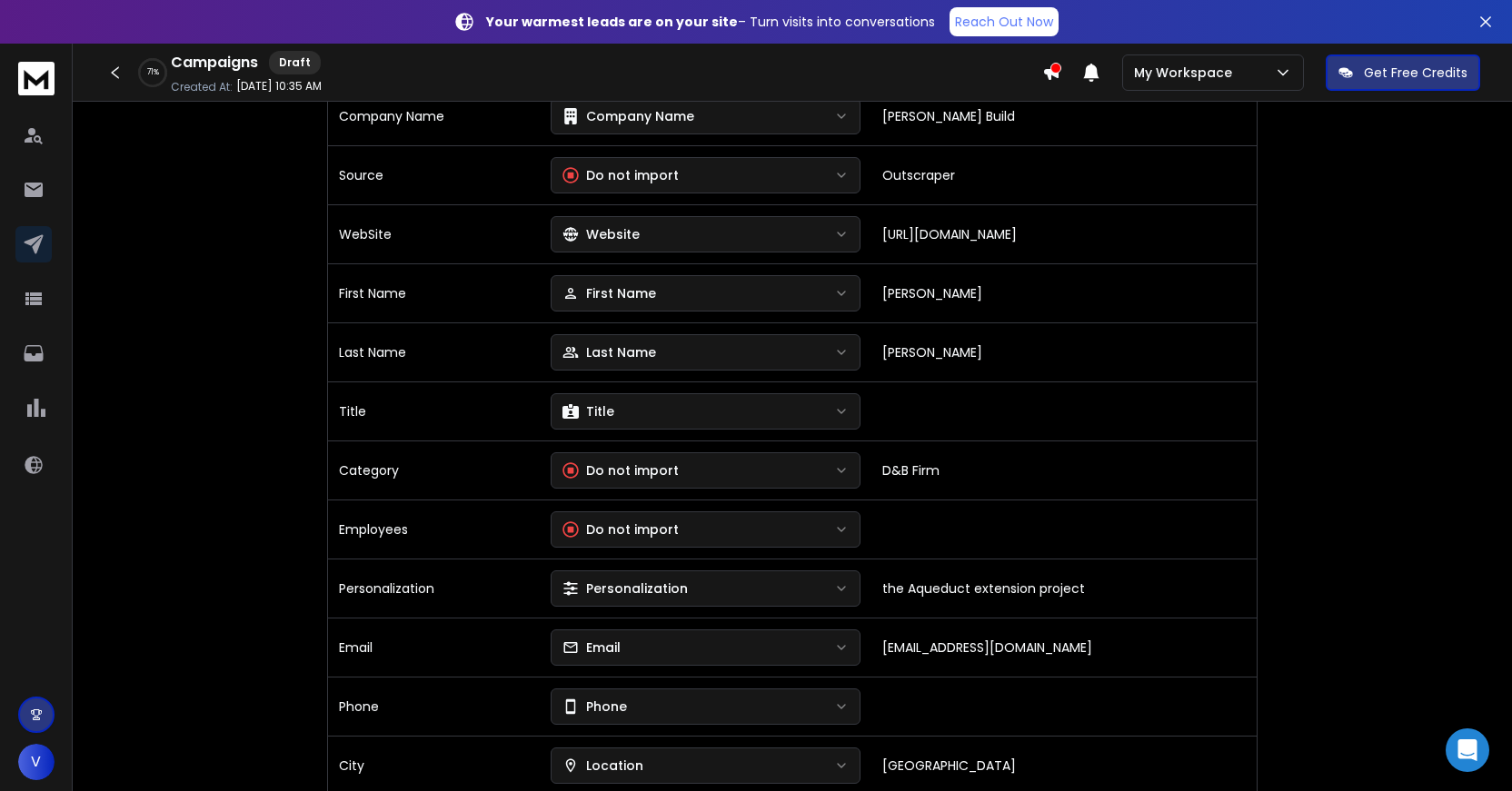
scroll to position [357, 0]
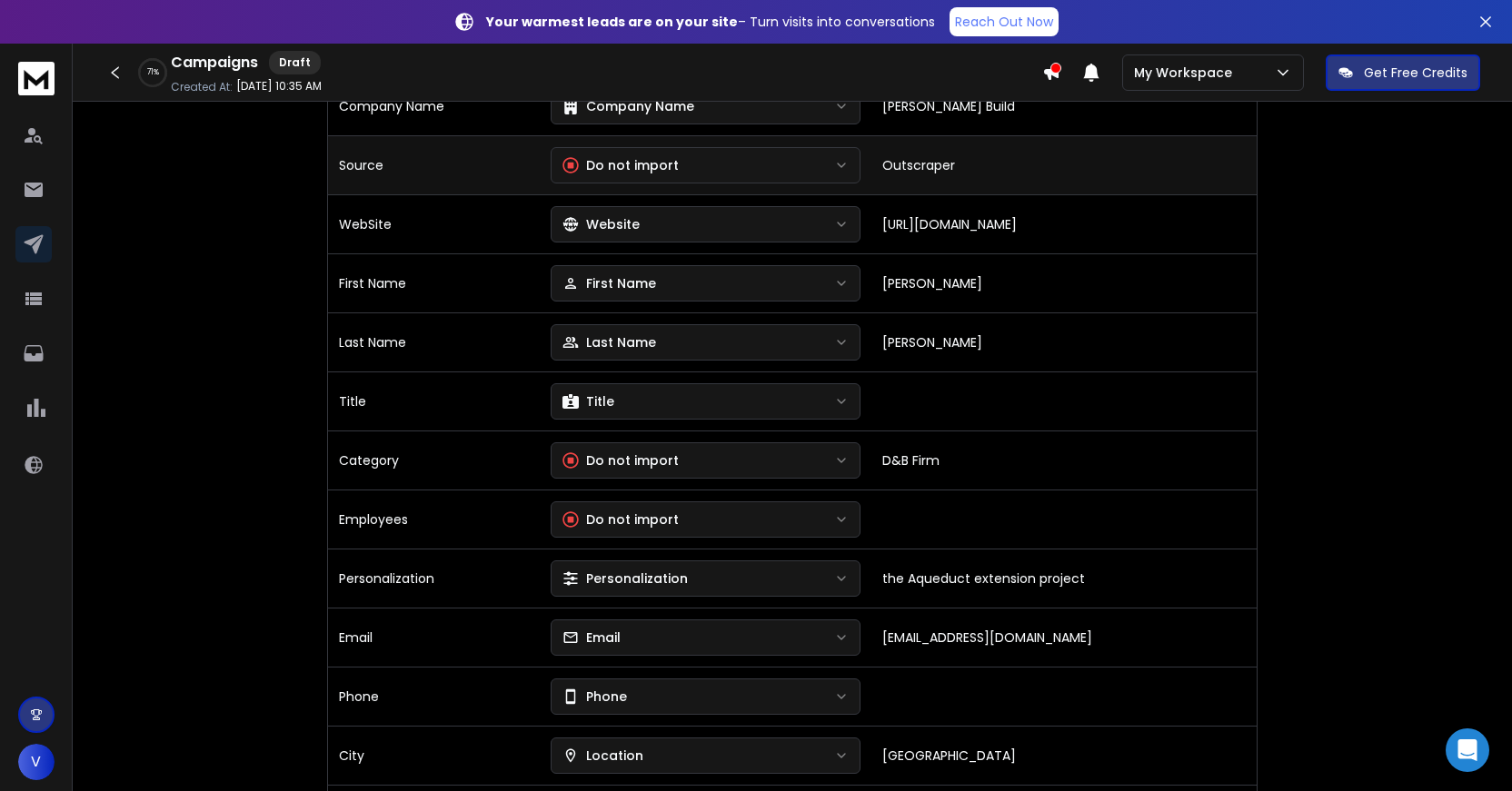
click at [838, 167] on icon "button" at bounding box center [842, 165] width 7 height 4
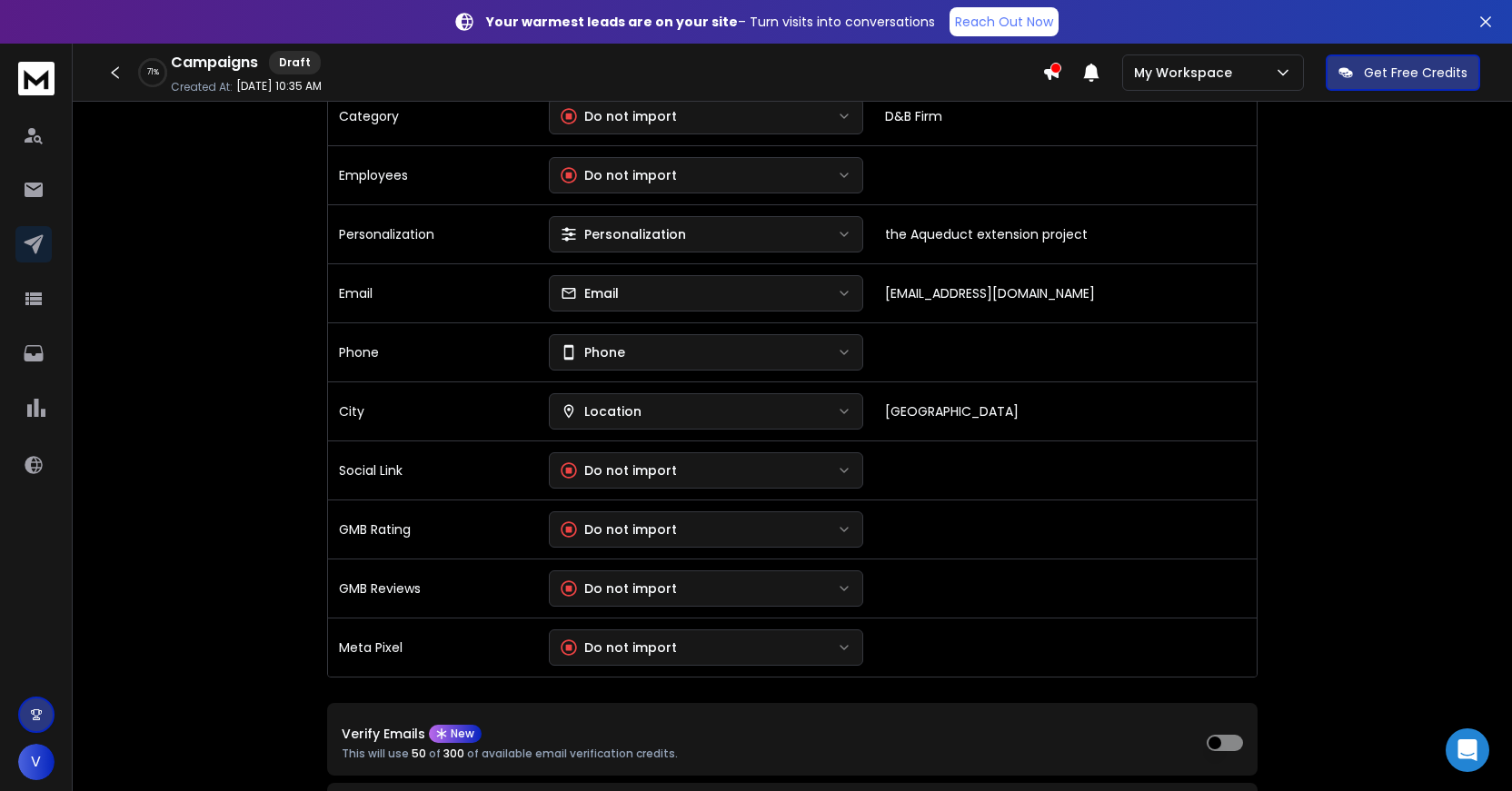
scroll to position [703, 0]
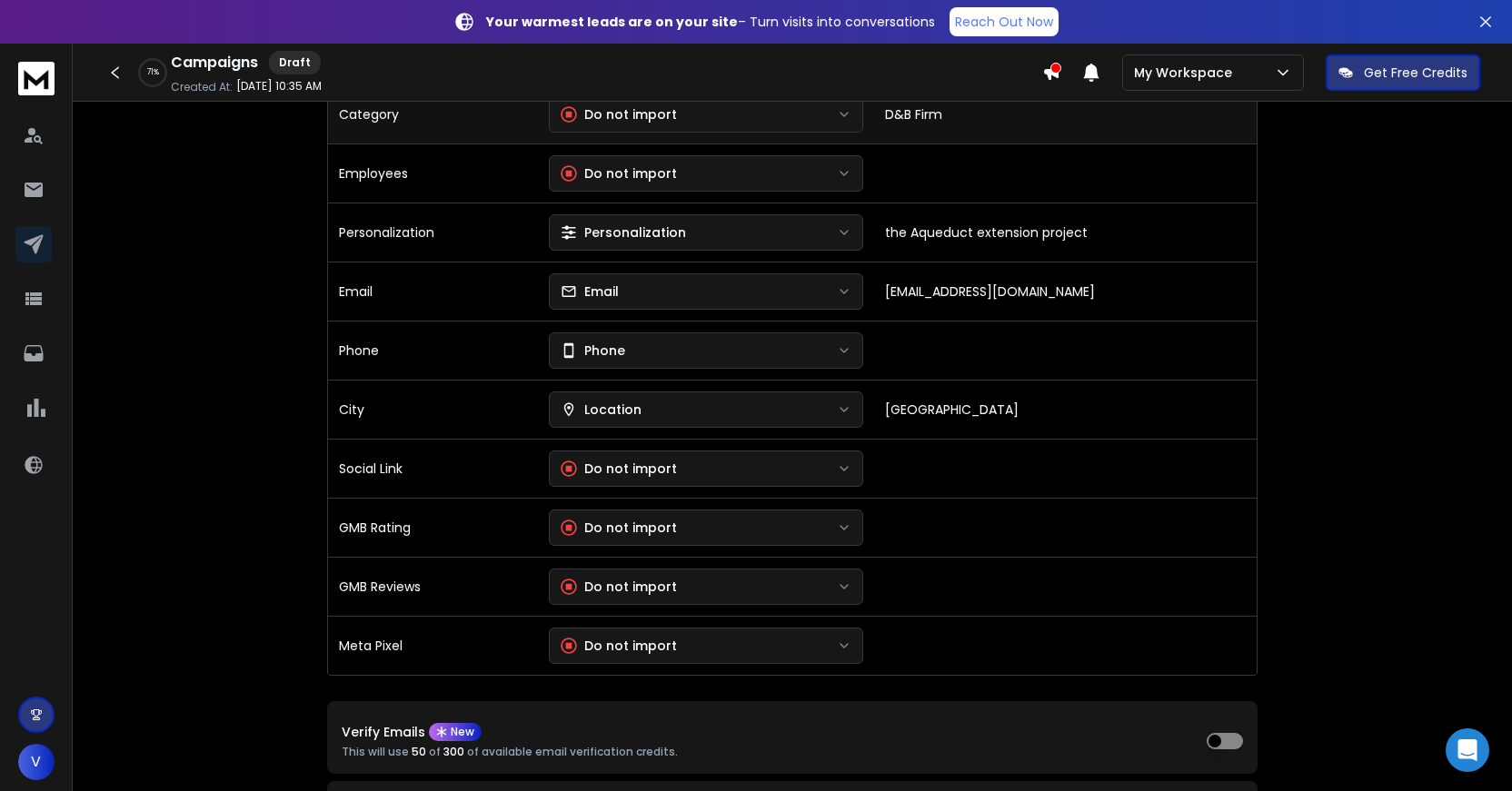
click at [840, 122] on icon "button" at bounding box center [844, 115] width 15 height 15
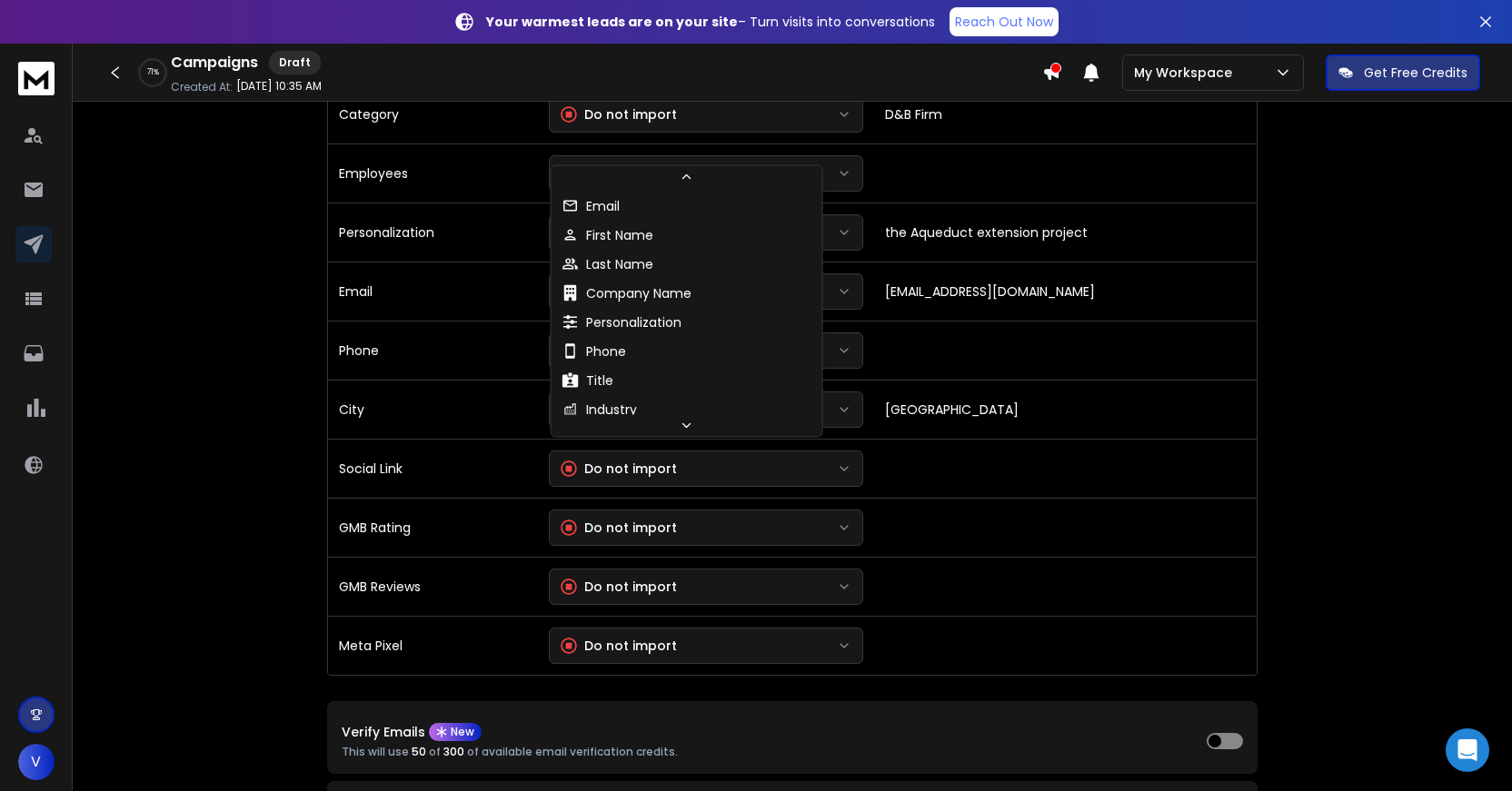
scroll to position [184, 0]
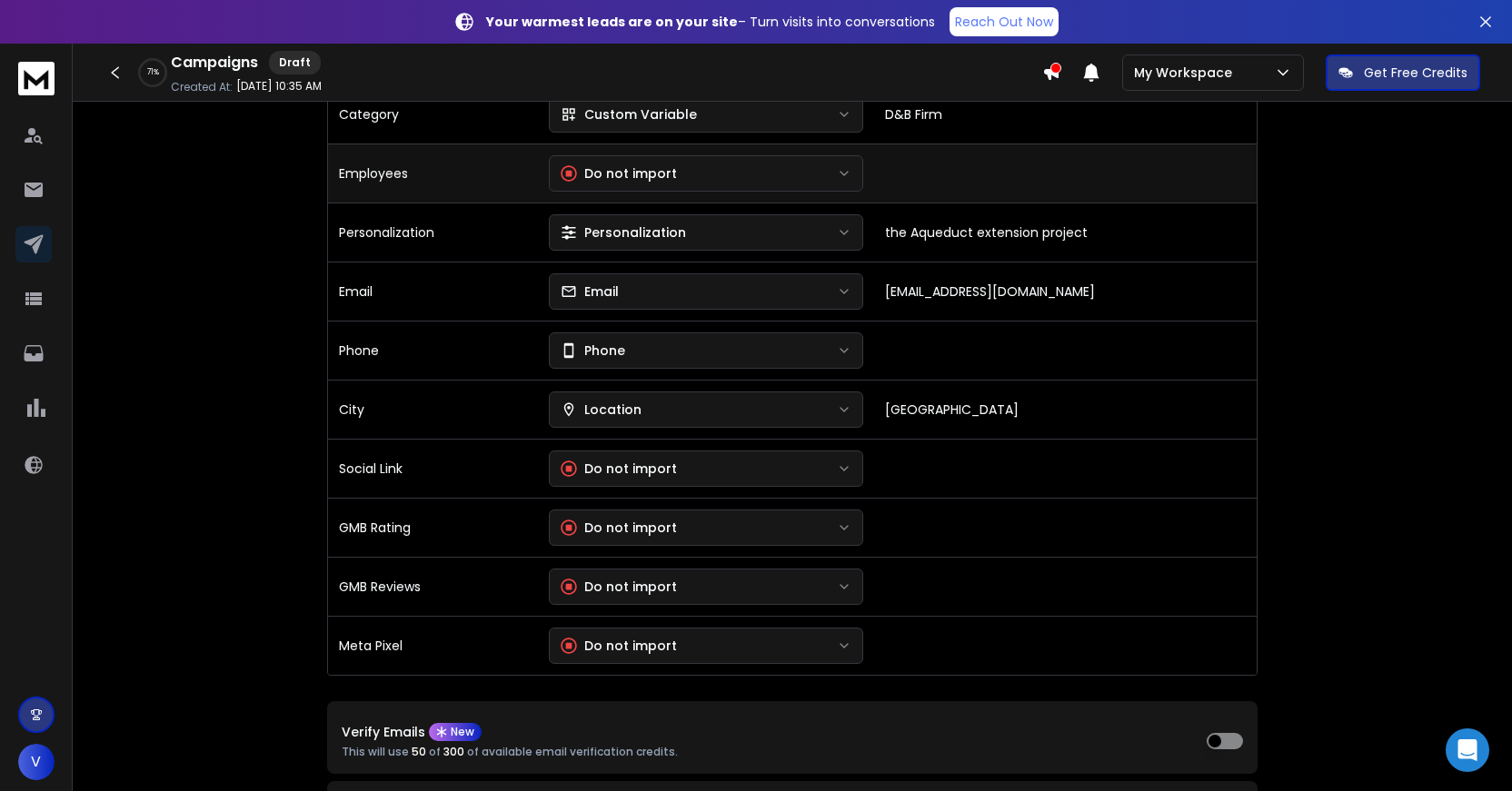
click at [838, 181] on icon "button" at bounding box center [844, 174] width 15 height 15
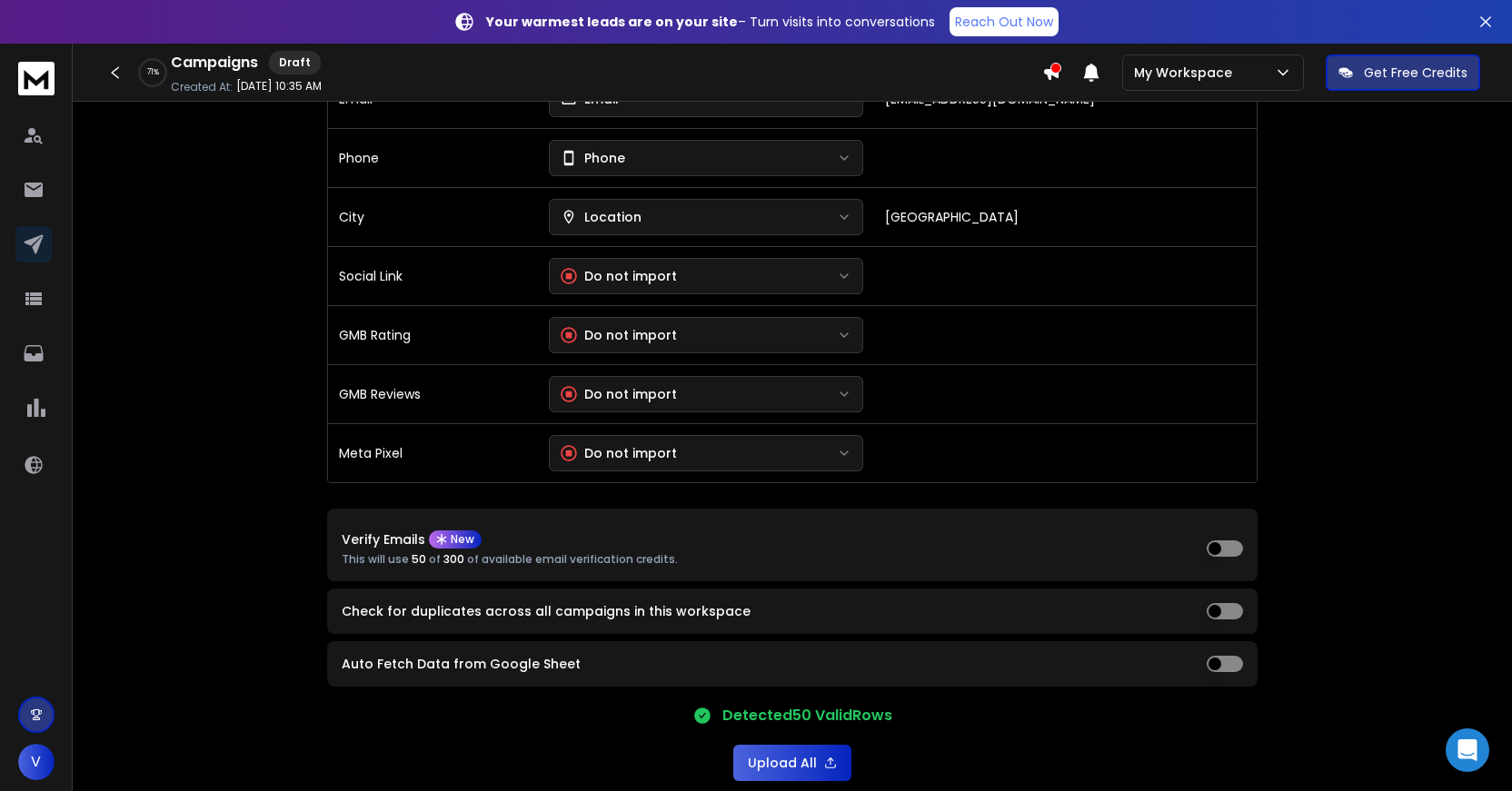
scroll to position [943, 0]
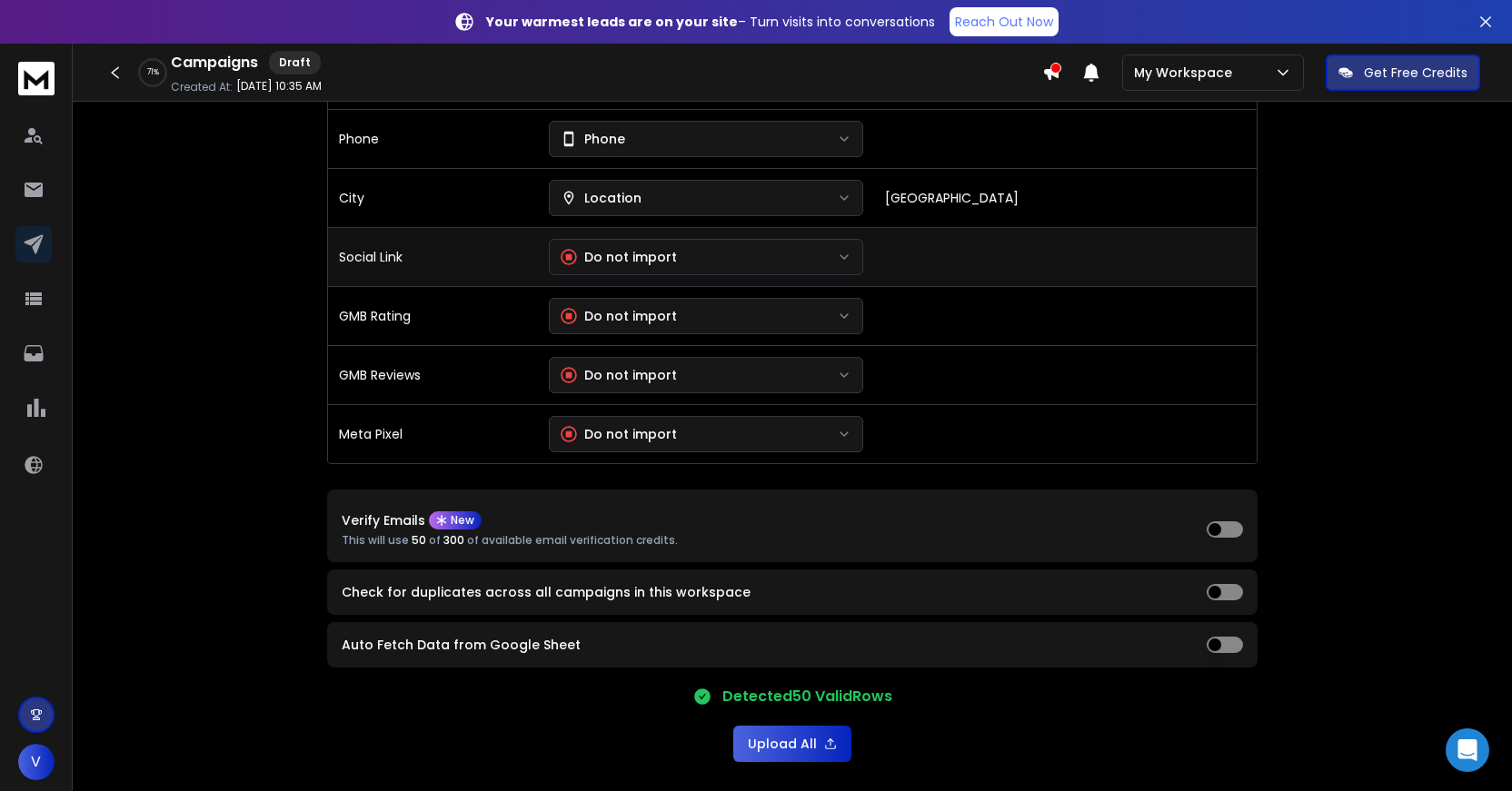
click at [752, 263] on button "Do not import" at bounding box center [706, 257] width 315 height 36
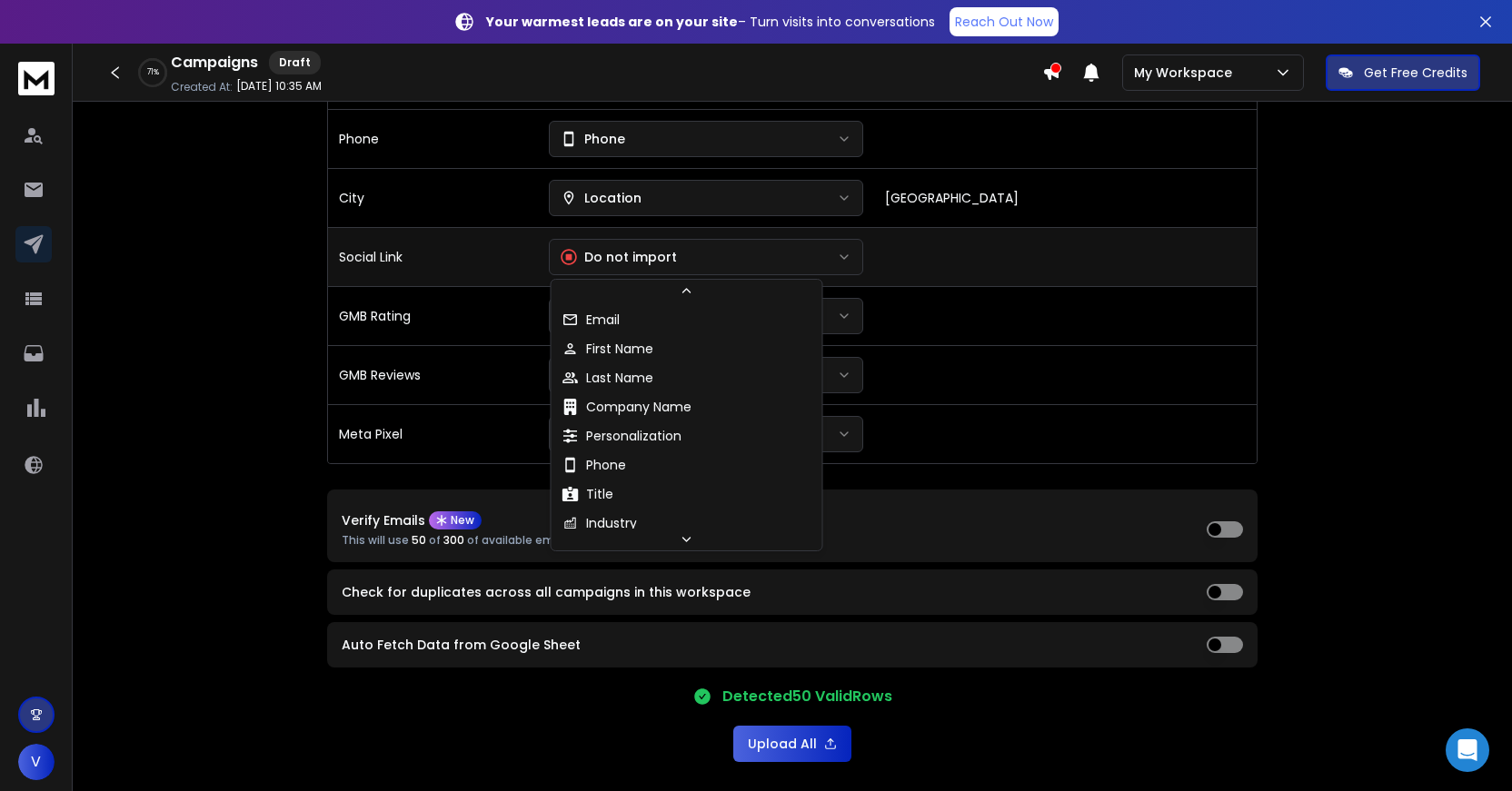
scroll to position [184, 0]
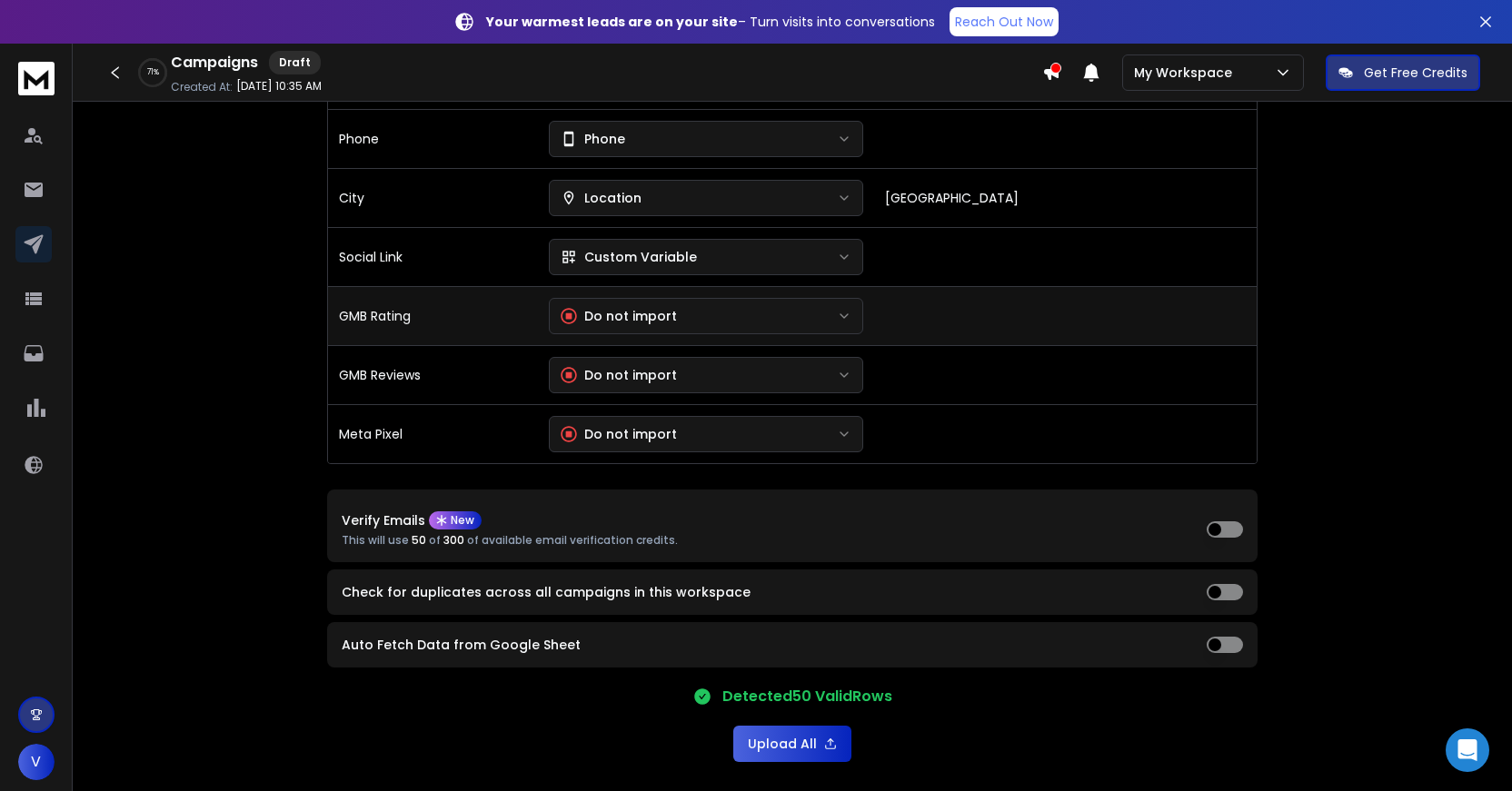
click at [711, 325] on button "Do not import" at bounding box center [706, 316] width 315 height 36
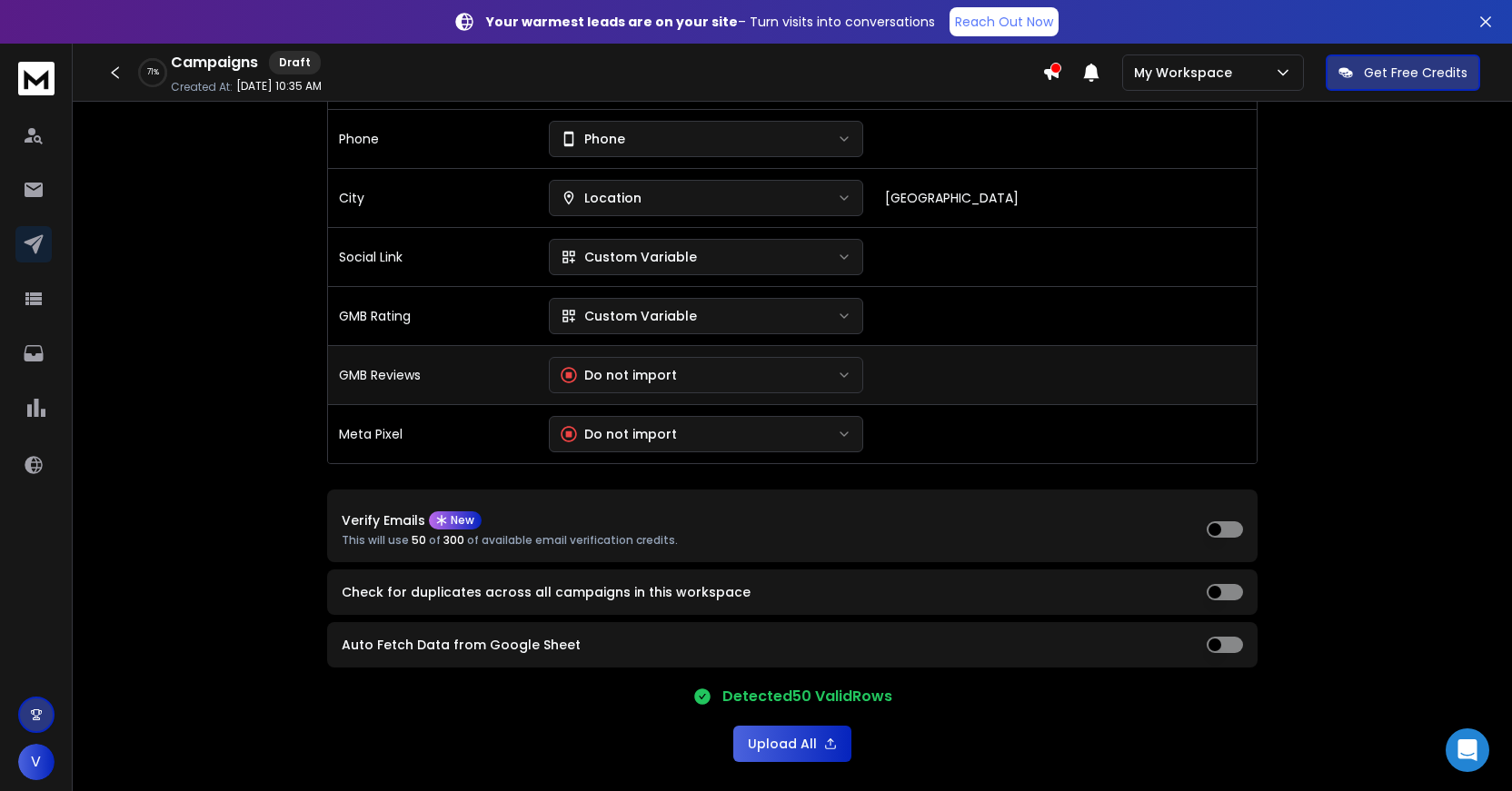
click at [689, 377] on button "Do not import" at bounding box center [706, 375] width 315 height 36
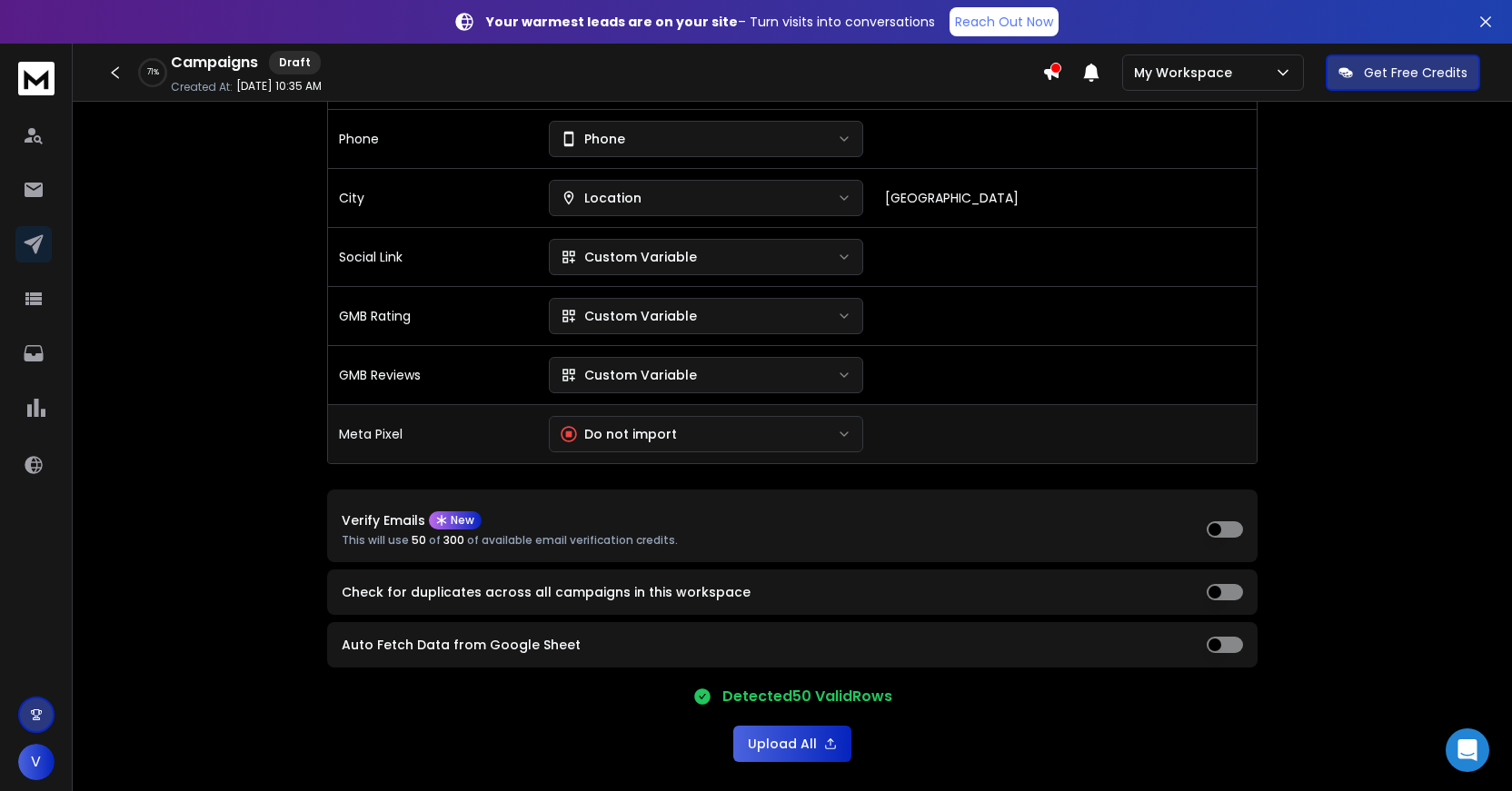
click at [687, 433] on button "Do not import" at bounding box center [706, 434] width 315 height 36
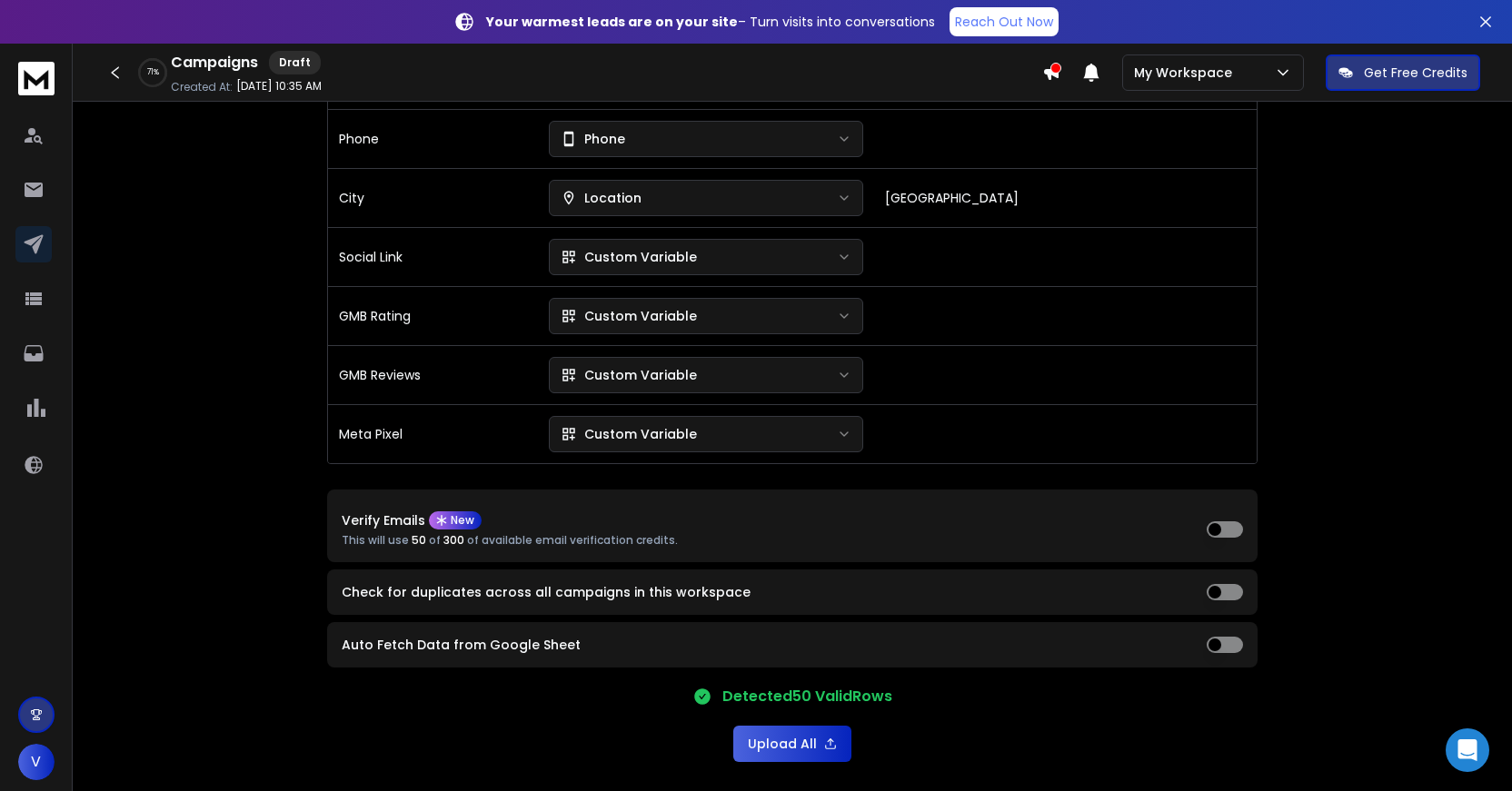
click at [784, 743] on button "Upload All" at bounding box center [792, 744] width 118 height 36
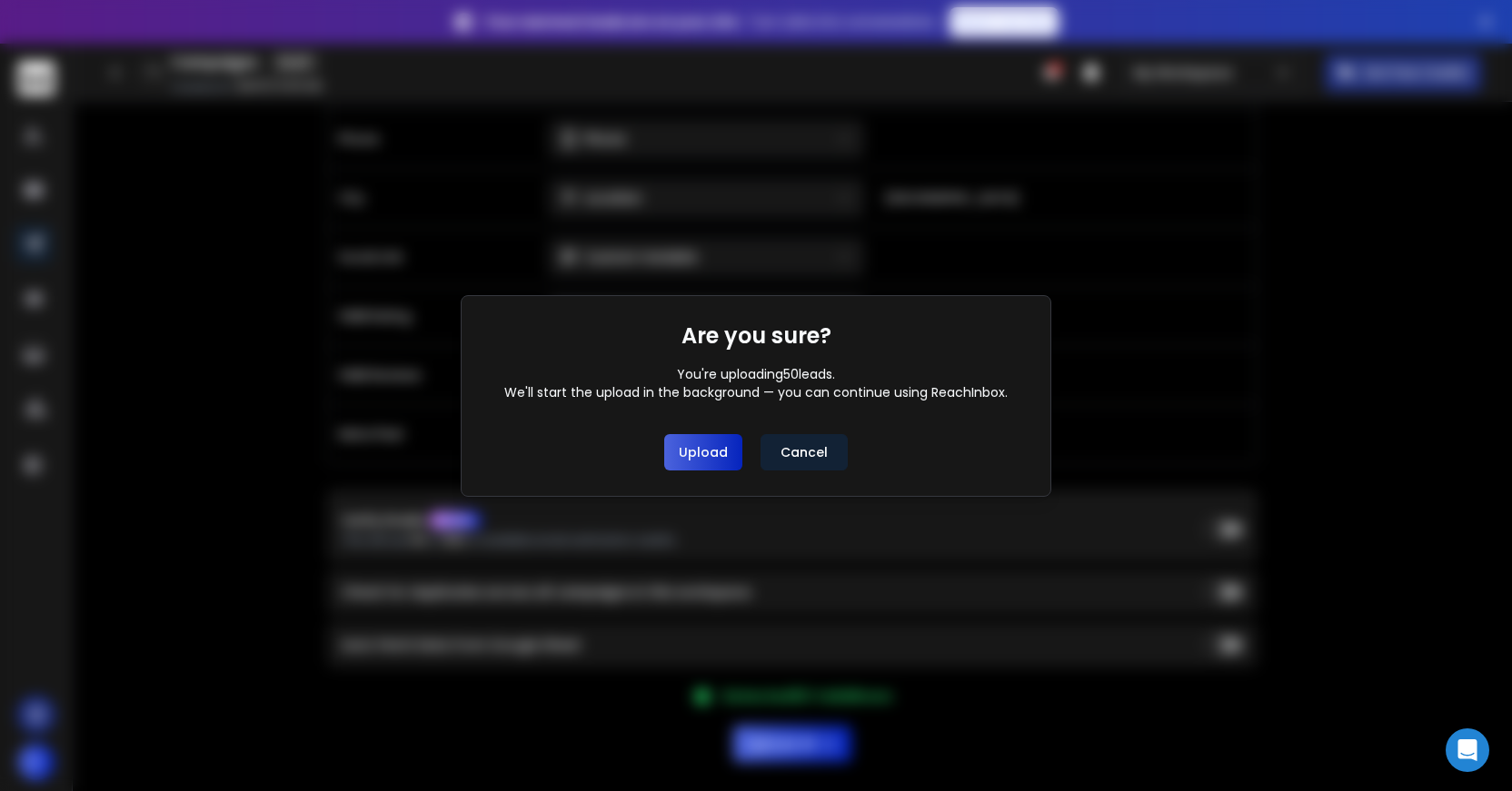
click at [706, 454] on button "Upload" at bounding box center [703, 452] width 78 height 36
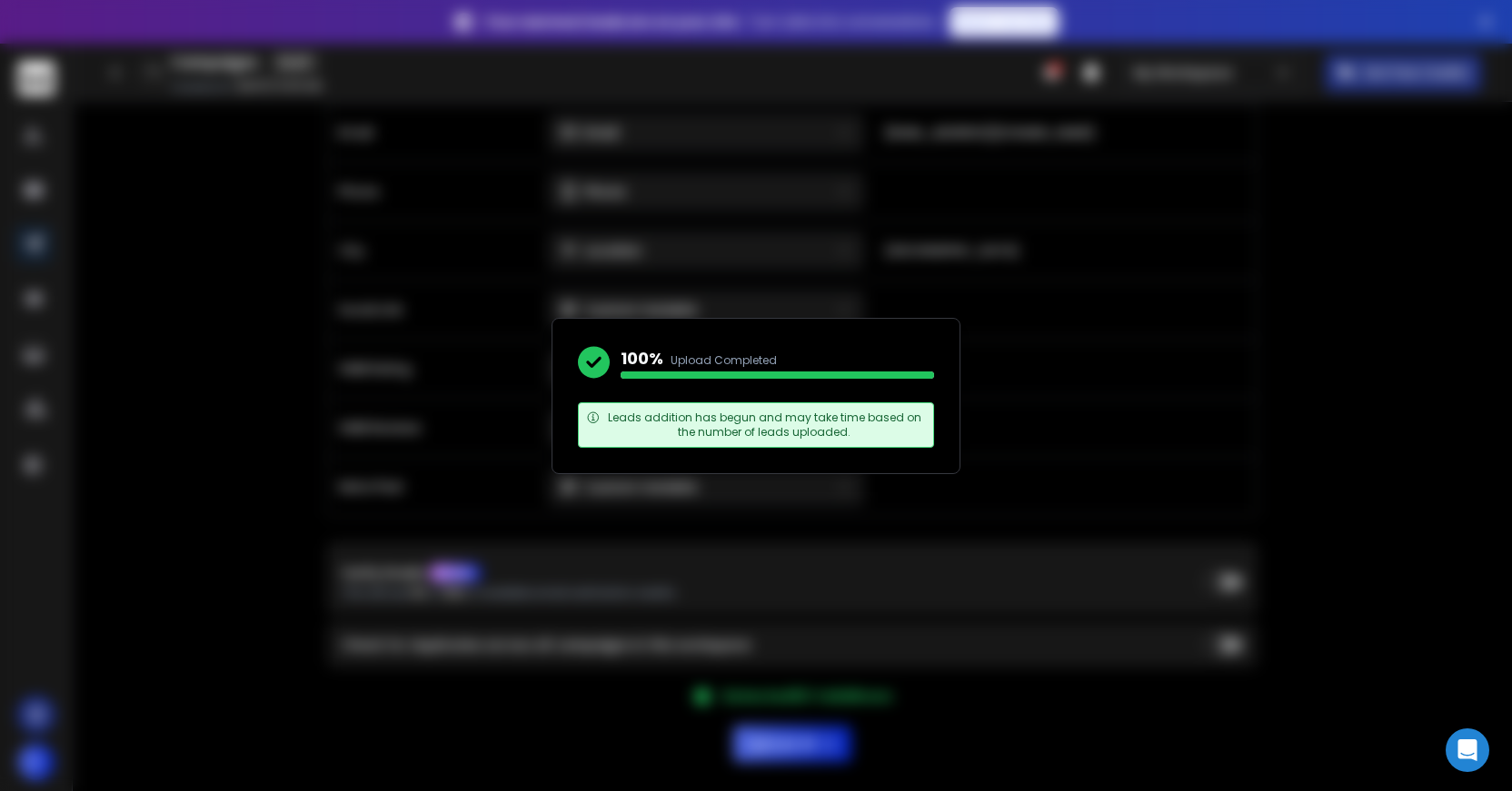
scroll to position [890, 0]
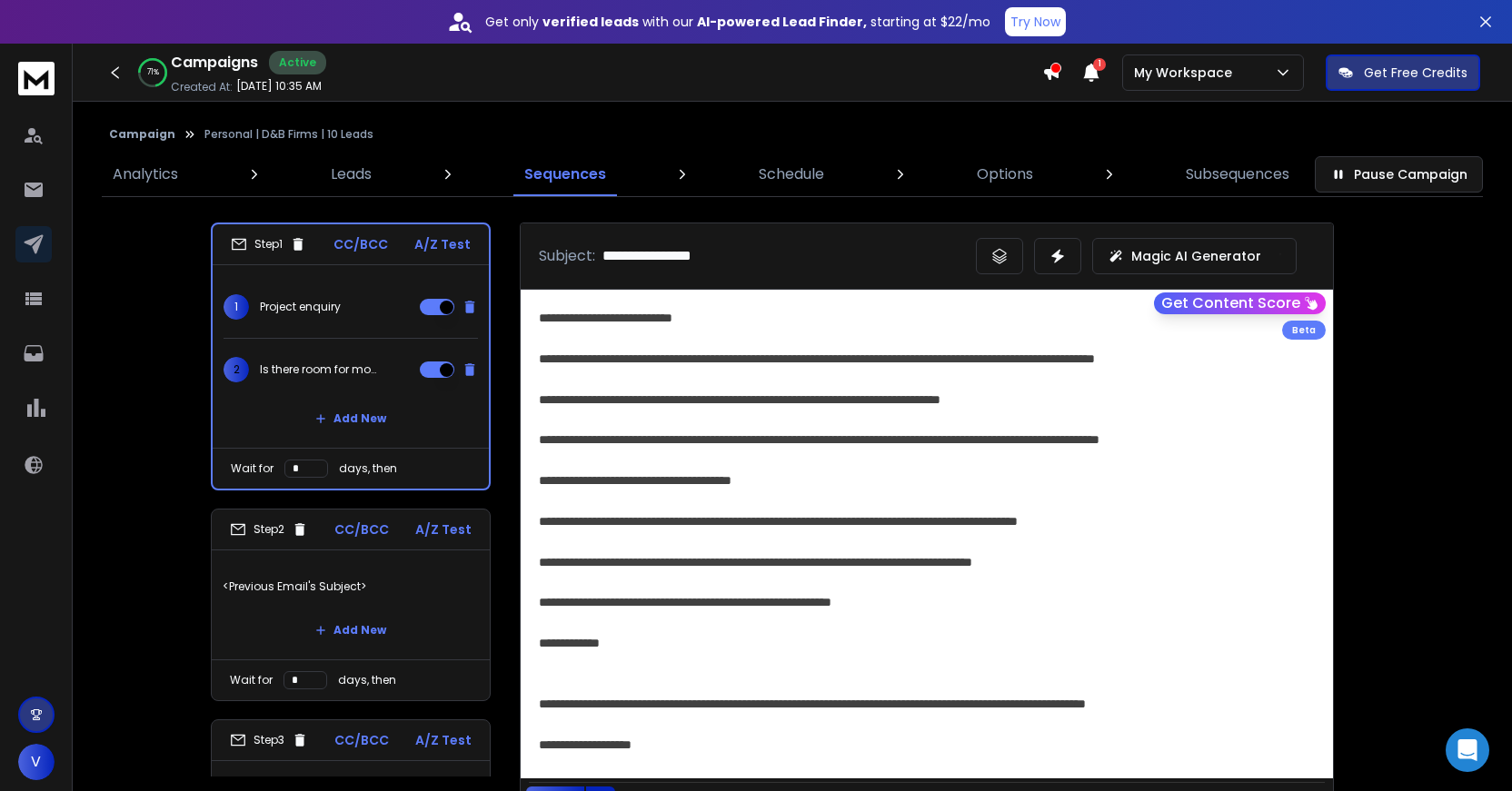
click at [163, 390] on div "**********" at bounding box center [792, 526] width 1381 height 623
click at [29, 352] on icon at bounding box center [34, 354] width 22 height 22
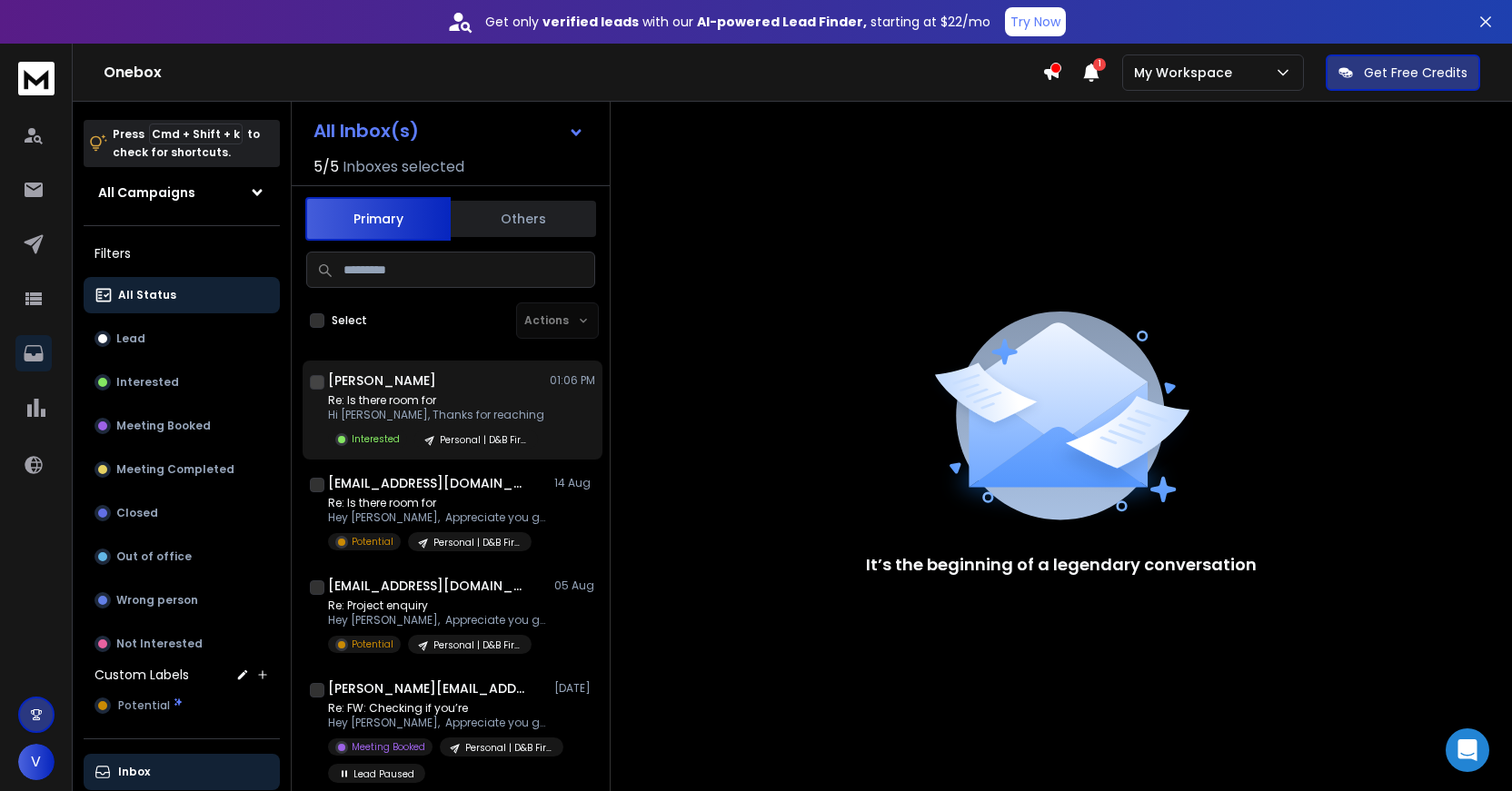
click at [457, 389] on div "[PERSON_NAME] 01:06 PM Re: Is there room for Hi [PERSON_NAME], Thanks for reach…" at bounding box center [462, 410] width 267 height 77
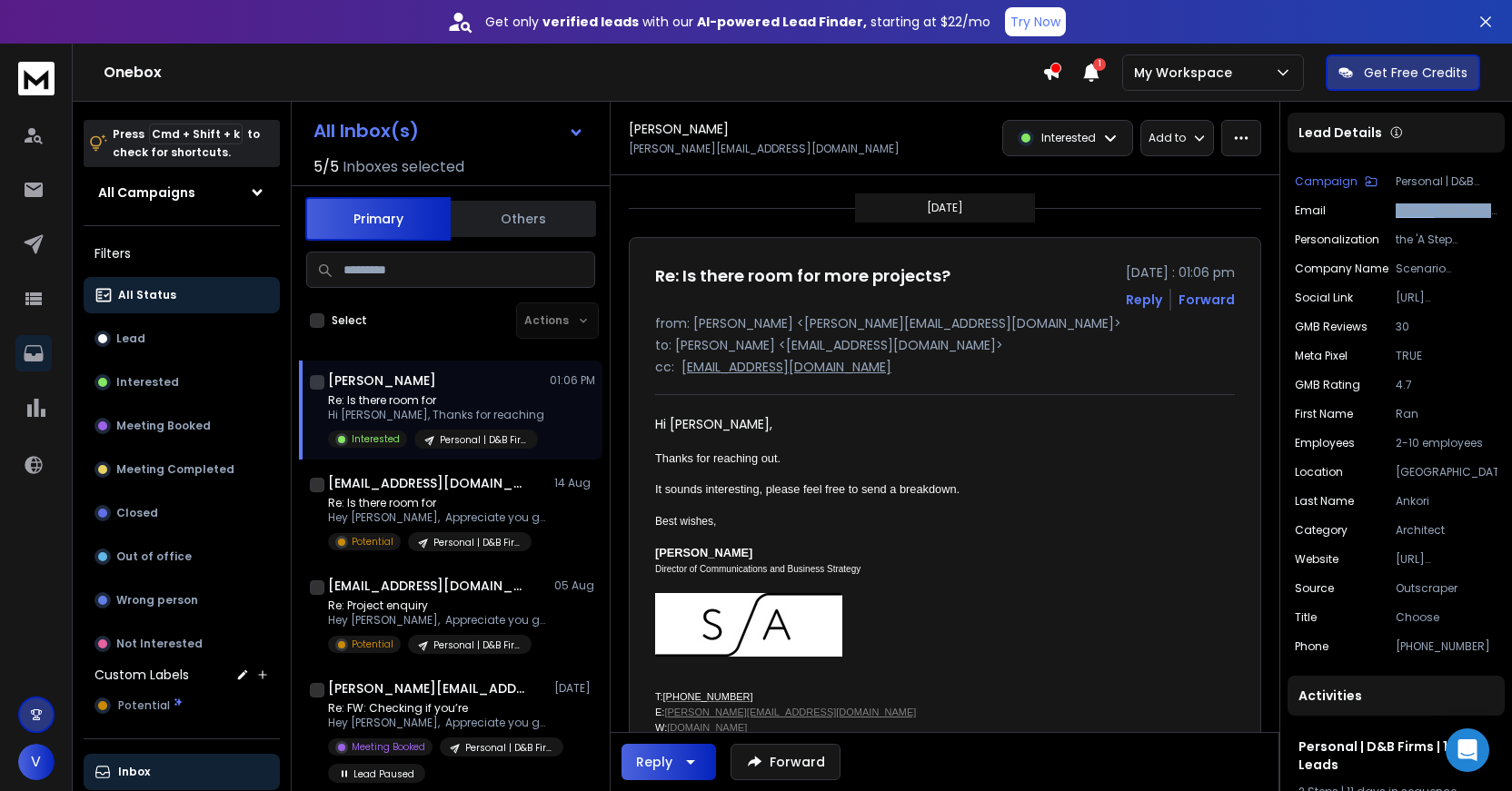
drag, startPoint x: 1386, startPoint y: 213, endPoint x: 1511, endPoint y: 210, distance: 125.0
click at [1511, 210] on div "Lead Details Campaign Personal | D&B Firms | 10 Leads Email [EMAIL_ADDRESS][DOM…" at bounding box center [1396, 497] width 233 height 791
copy p "info@scenarioarchitec"
drag, startPoint x: 780, startPoint y: 324, endPoint x: 988, endPoint y: 321, distance: 208.0
click at [988, 321] on p "from: [PERSON_NAME] <[PERSON_NAME][EMAIL_ADDRESS][DOMAIN_NAME]>" at bounding box center [944, 324] width 580 height 18
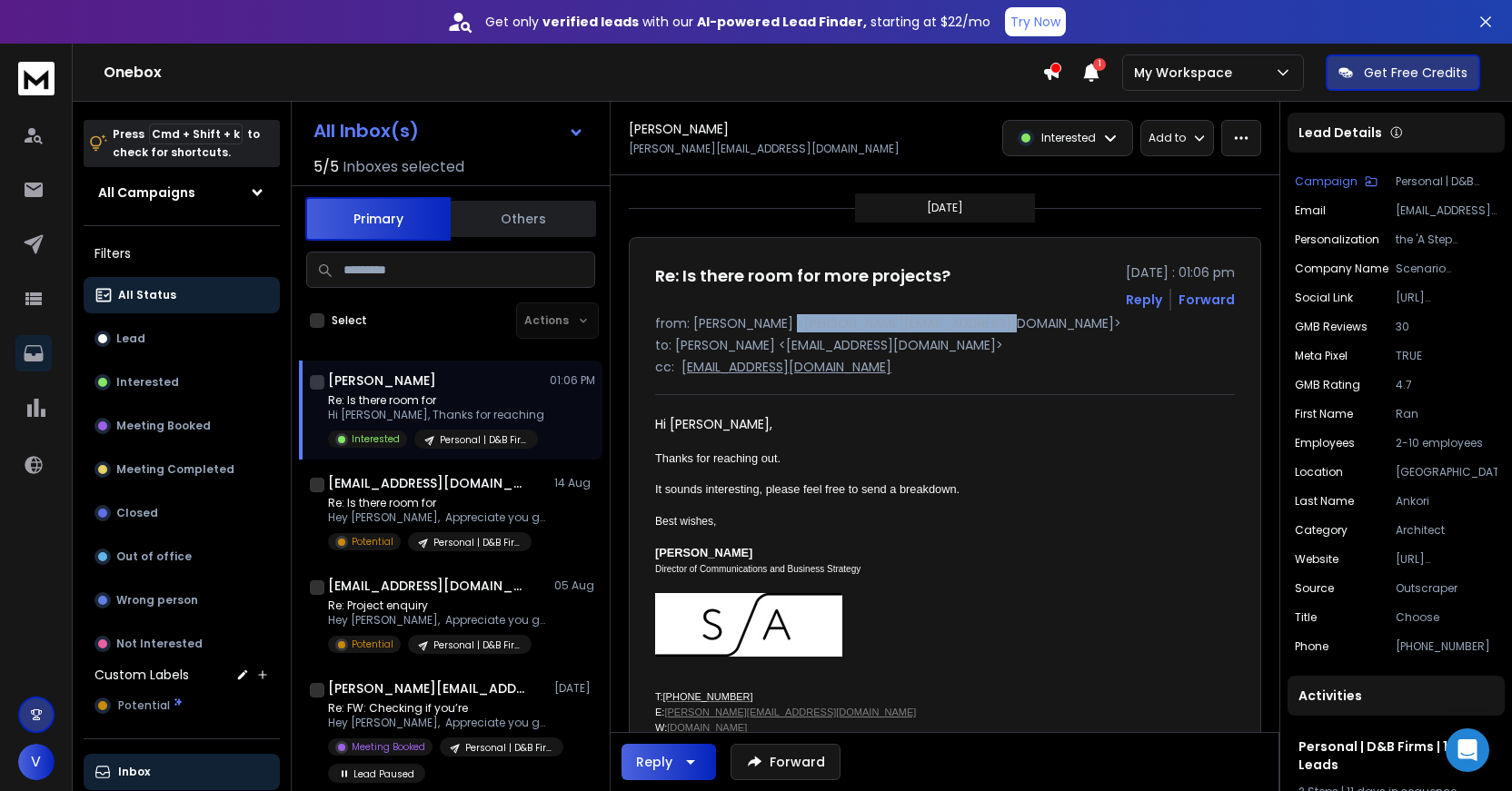
copy p "[PERSON_NAME][EMAIL_ADDRESS][DOMAIN_NAME]"
